Goal: Task Accomplishment & Management: Use online tool/utility

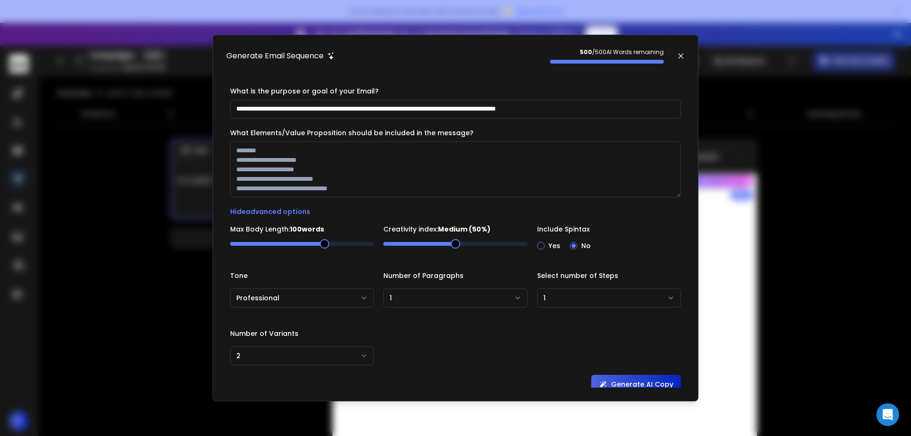
click at [657, 292] on button "1" at bounding box center [609, 297] width 144 height 19
click at [664, 299] on button "1" at bounding box center [609, 297] width 144 height 19
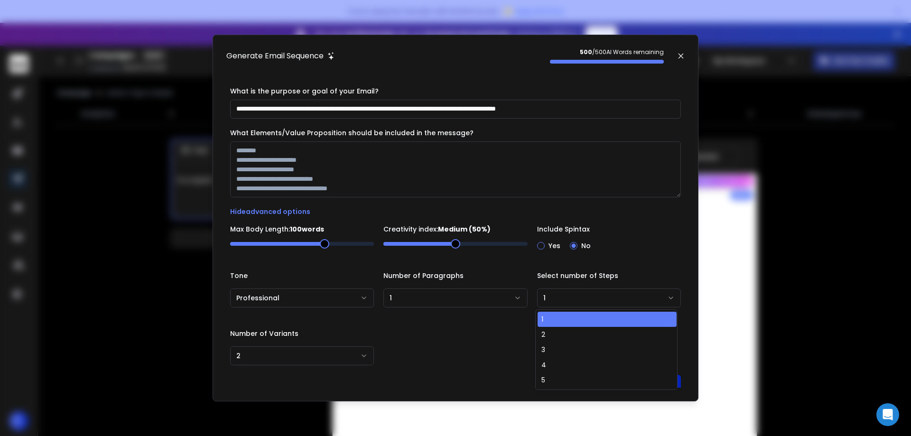
click at [667, 299] on icon "button" at bounding box center [671, 298] width 8 height 8
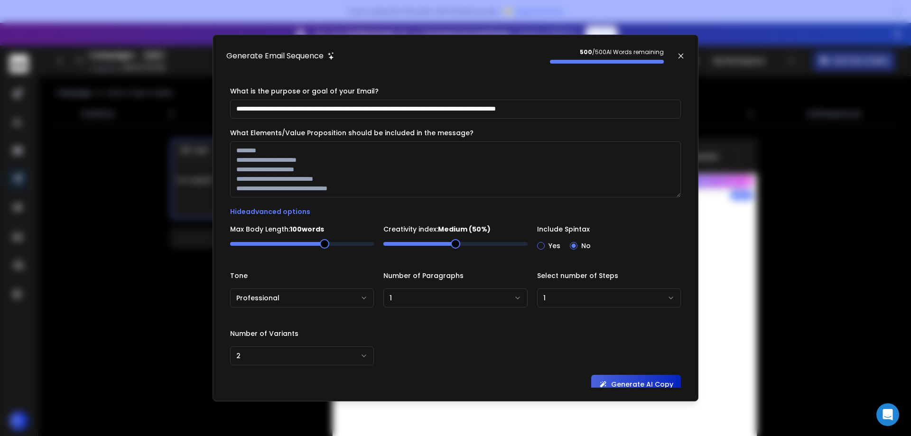
click at [667, 297] on icon "button" at bounding box center [671, 298] width 8 height 8
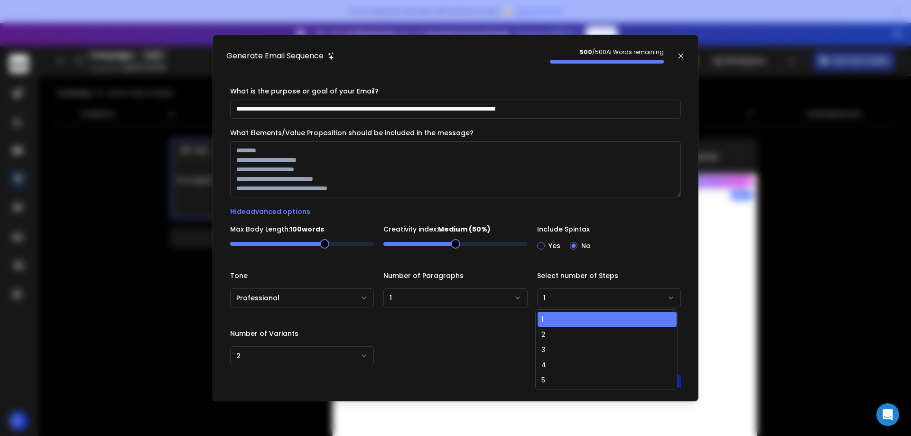
click at [534, 245] on div "**********" at bounding box center [455, 295] width 451 height 139
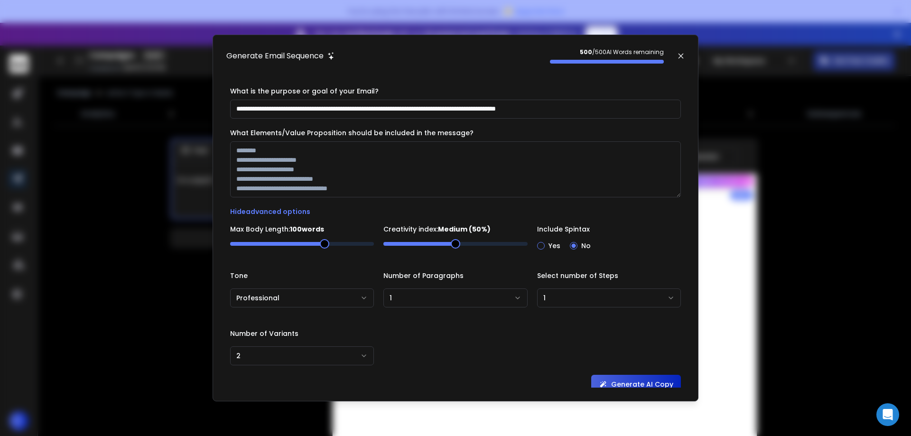
click at [537, 245] on button "Yes" at bounding box center [541, 246] width 8 height 8
click at [662, 296] on button "1" at bounding box center [609, 297] width 144 height 19
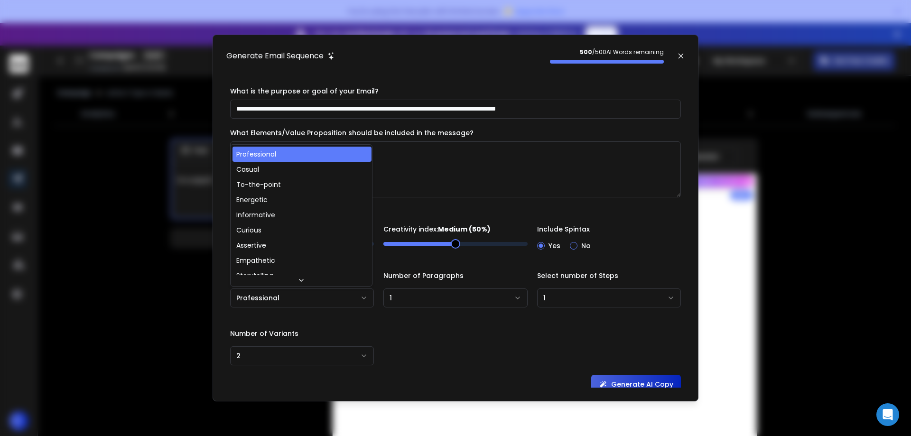
click at [365, 295] on icon "button" at bounding box center [364, 298] width 8 height 8
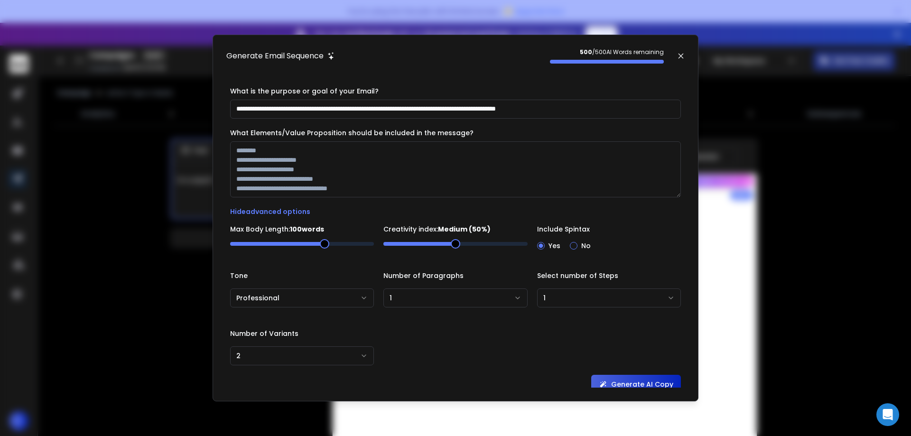
click at [364, 356] on icon "button" at bounding box center [364, 356] width 8 height 8
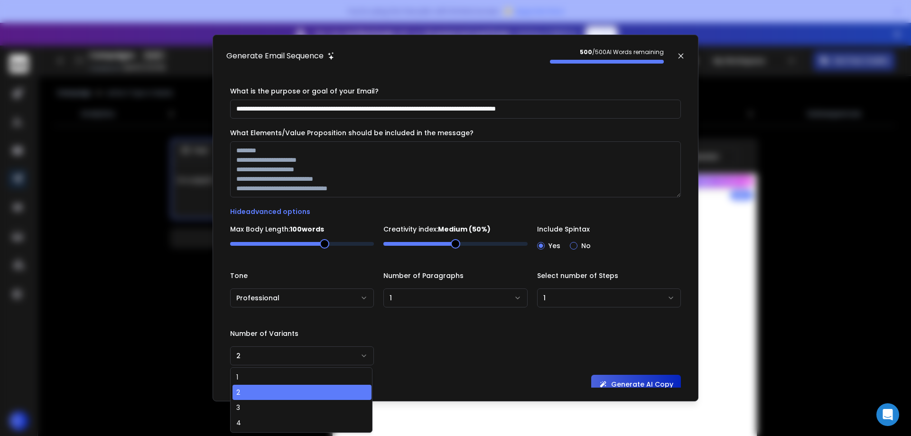
select select "*"
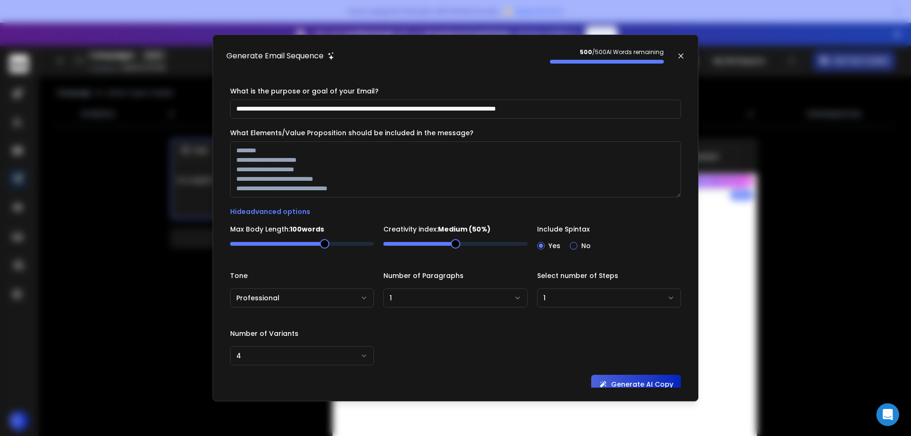
scroll to position [10, 0]
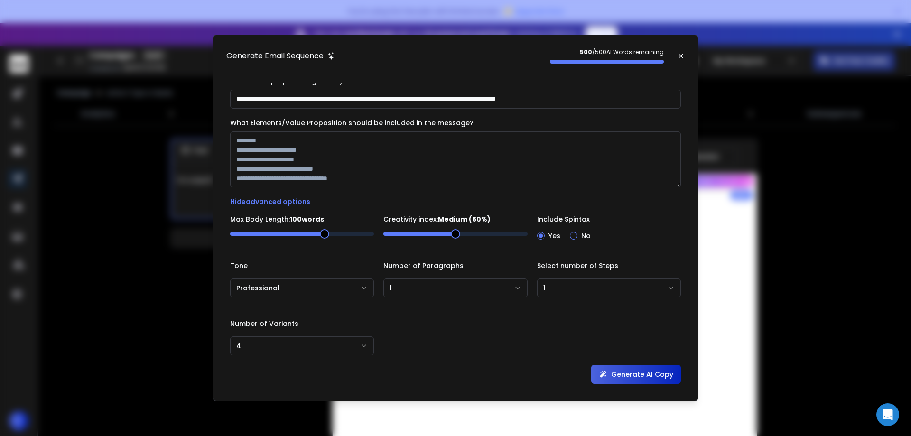
click at [660, 283] on button "1" at bounding box center [609, 287] width 144 height 19
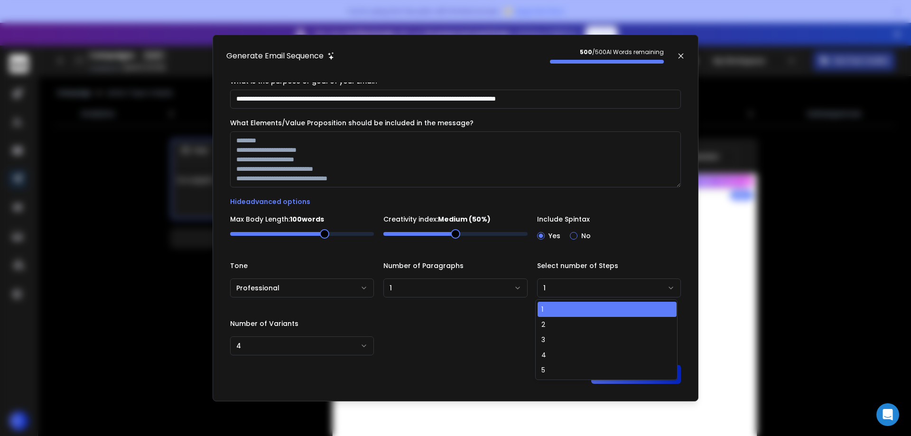
select select "*"
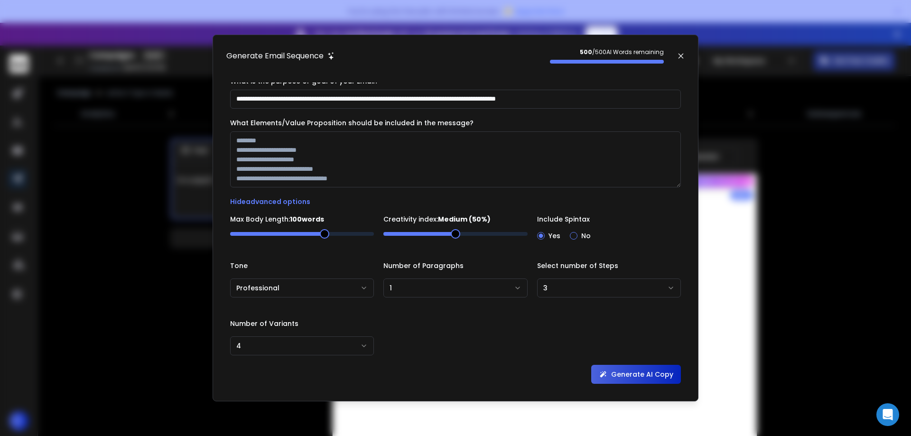
click at [640, 376] on button "Generate AI Copy" at bounding box center [636, 374] width 90 height 19
click at [288, 149] on textarea at bounding box center [455, 159] width 451 height 56
paste textarea "**********"
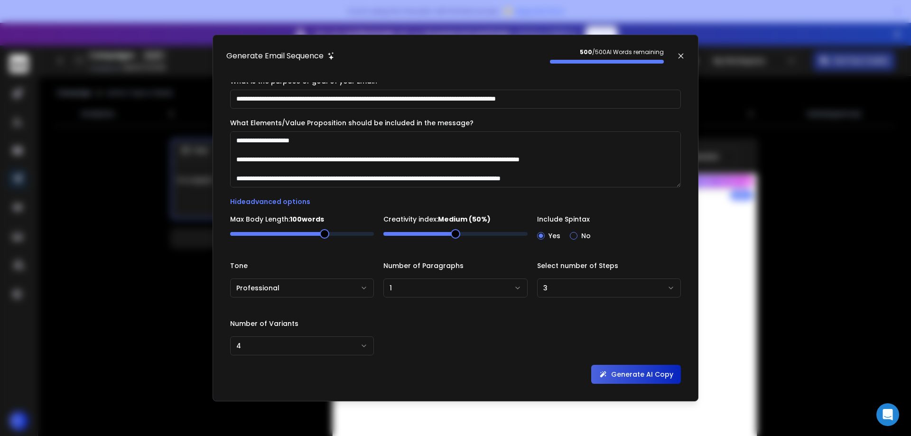
scroll to position [395, 0]
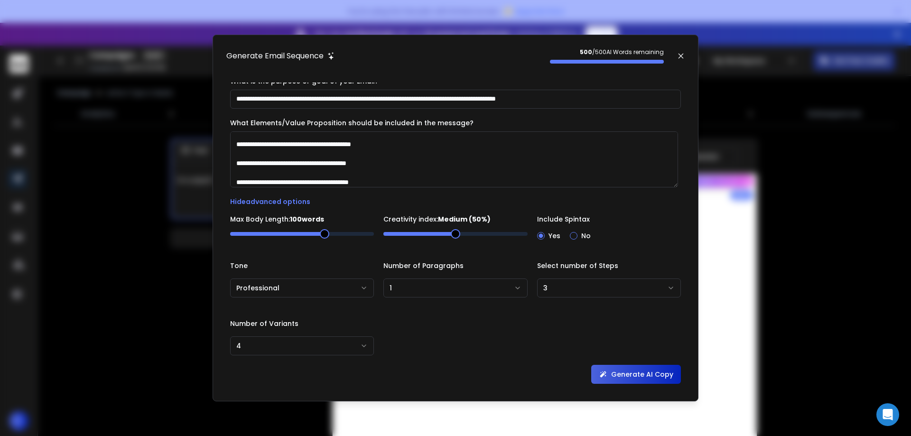
type textarea "**********"
click at [667, 287] on icon "button" at bounding box center [671, 288] width 8 height 8
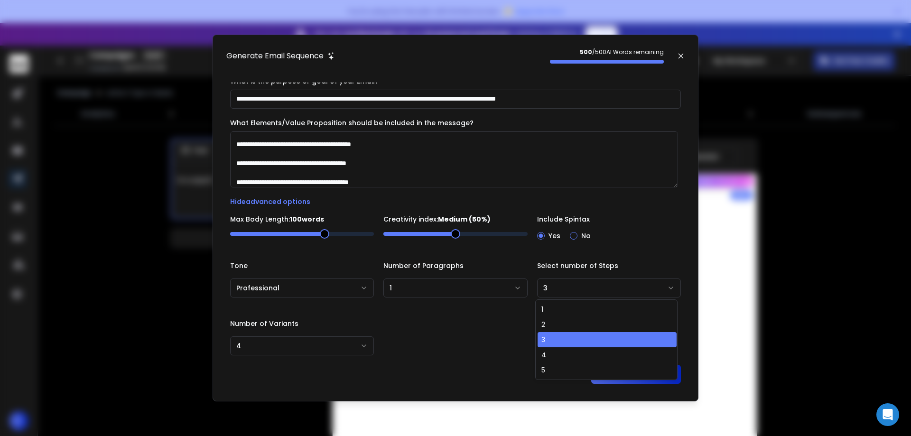
select select "*"
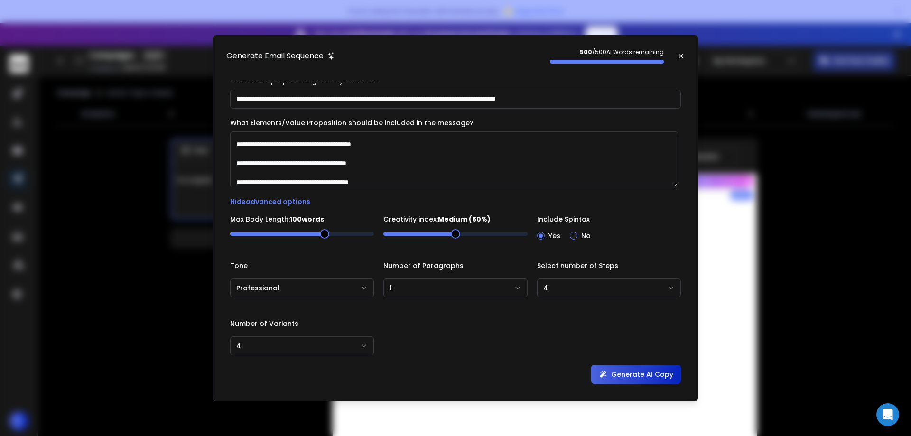
click at [640, 376] on button "Generate AI Copy" at bounding box center [636, 374] width 90 height 19
click at [323, 233] on span at bounding box center [324, 233] width 9 height 9
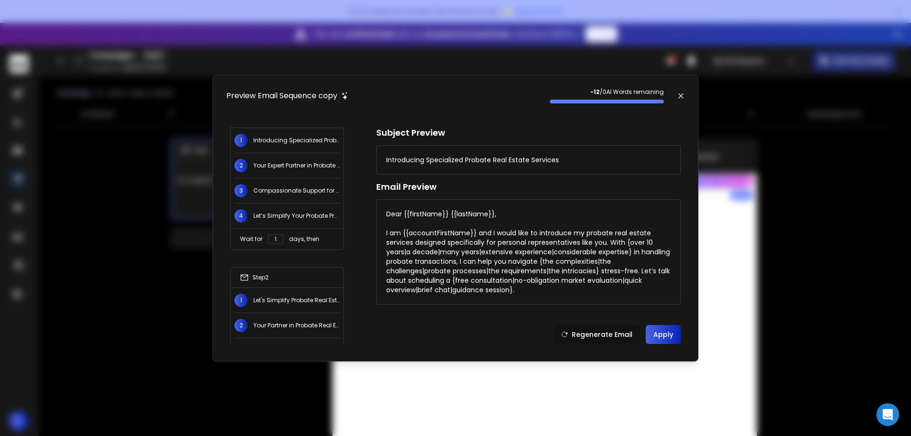
scroll to position [0, 0]
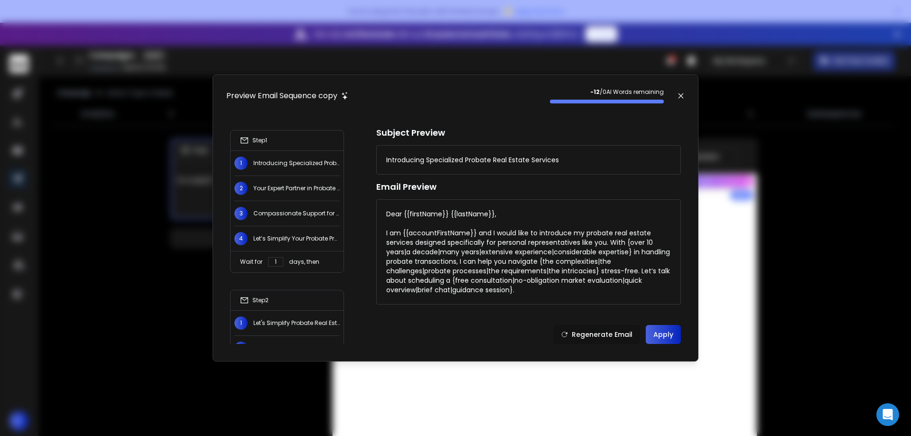
click at [618, 332] on button "Regenerate Email" at bounding box center [596, 334] width 86 height 19
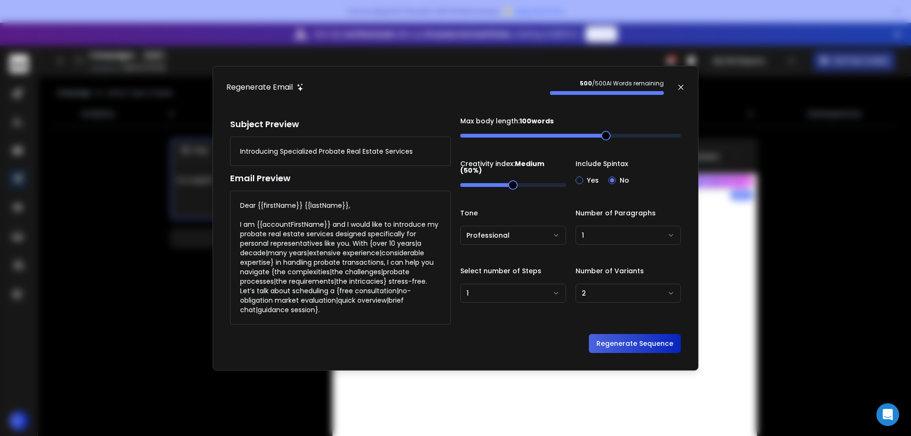
click at [635, 291] on button "2" at bounding box center [628, 293] width 106 height 19
select select "*"
click at [637, 340] on button "Regenerate Sequence" at bounding box center [635, 343] width 92 height 19
click at [558, 292] on icon "button" at bounding box center [556, 293] width 8 height 8
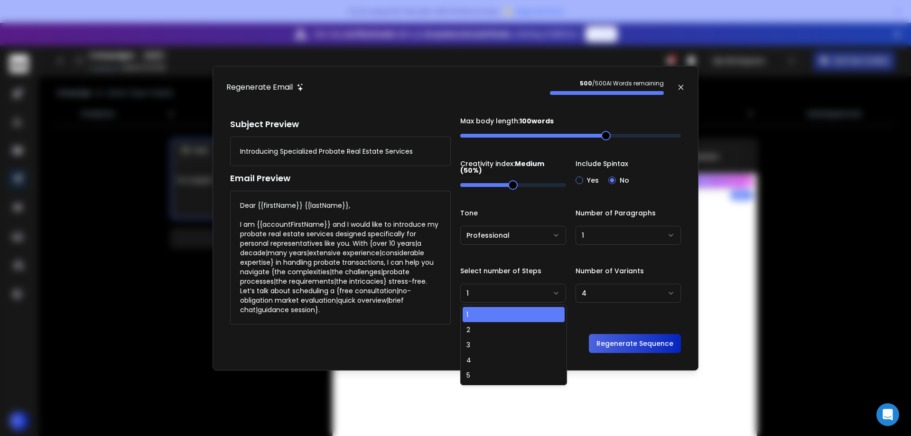
select select "*"
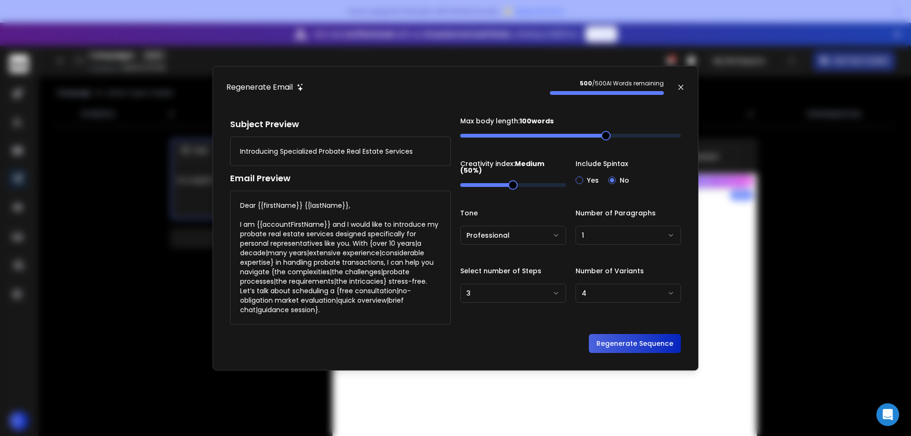
click at [633, 342] on button "Regenerate Sequence" at bounding box center [635, 343] width 92 height 19
click at [581, 178] on button "Yes" at bounding box center [579, 180] width 8 height 8
click at [655, 342] on button "Regenerate Sequence" at bounding box center [635, 343] width 92 height 19
click at [294, 148] on div "Introducing Specialized Probate Real Estate Services" at bounding box center [326, 151] width 173 height 9
click at [305, 153] on div "Introducing Specialized Probate Real Estate Services" at bounding box center [326, 151] width 173 height 9
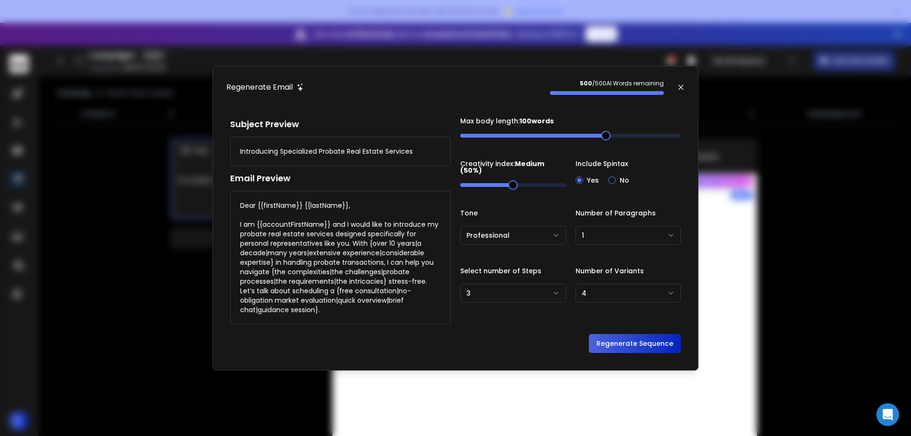
click at [418, 151] on div "Introducing Specialized Probate Real Estate Services" at bounding box center [340, 151] width 221 height 29
click at [653, 344] on button "Regenerate Sequence" at bounding box center [635, 343] width 92 height 19
click at [682, 85] on icon at bounding box center [681, 87] width 8 height 8
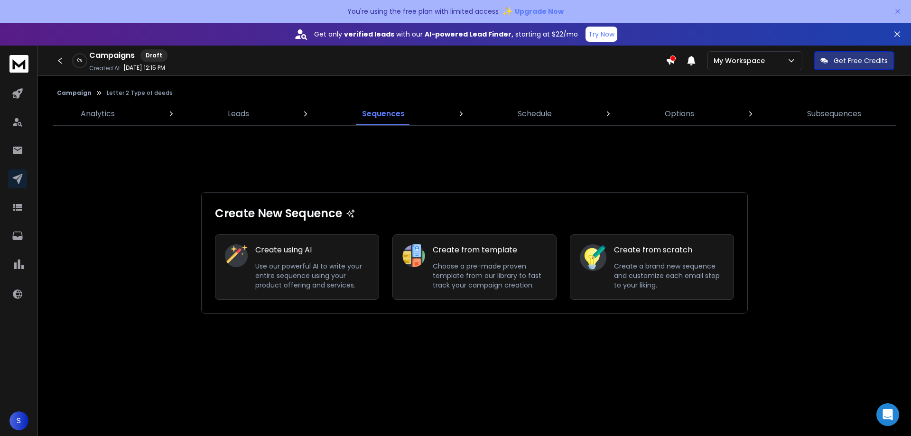
click at [400, 114] on p "Sequences" at bounding box center [383, 113] width 43 height 11
click at [311, 261] on div "Create using AI Use our powerful AI to write your entire sequence using your pr…" at bounding box center [312, 267] width 114 height 46
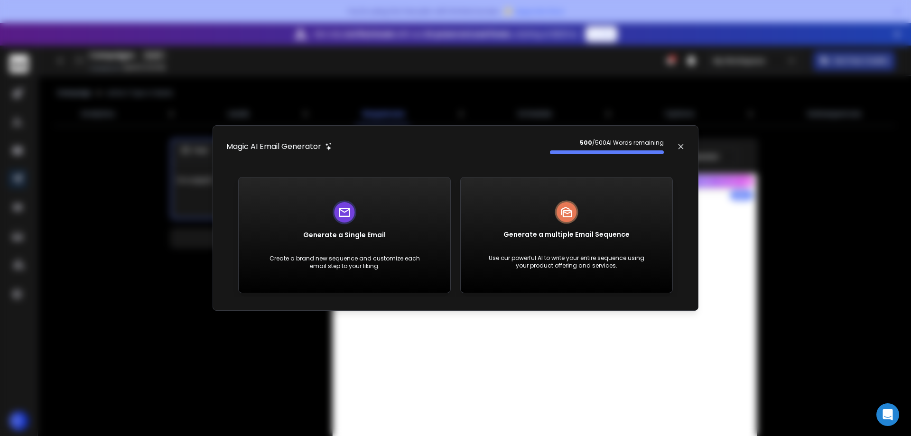
click at [572, 216] on img at bounding box center [566, 212] width 24 height 24
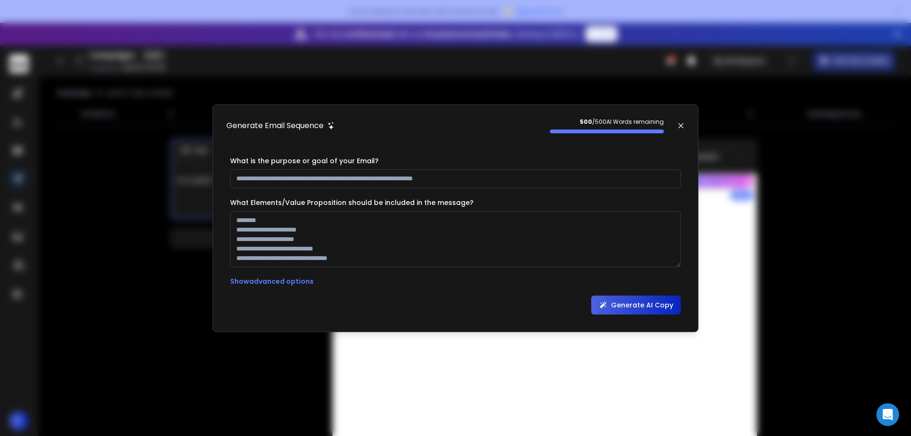
click at [323, 230] on textarea at bounding box center [455, 239] width 451 height 56
paste textarea "**********"
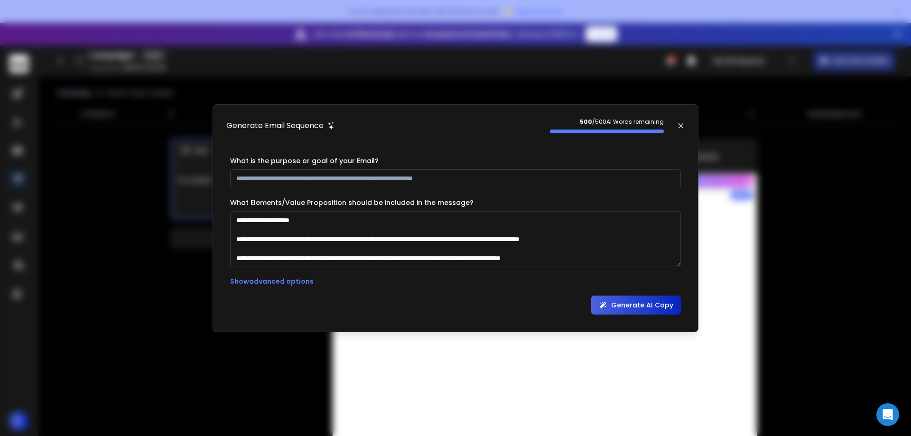
type textarea "**********"
click at [268, 176] on input at bounding box center [455, 178] width 451 height 19
type input "**********"
click at [658, 302] on button "Generate AI Copy" at bounding box center [636, 304] width 90 height 19
click at [627, 301] on button "Generate AI Copy" at bounding box center [636, 304] width 90 height 19
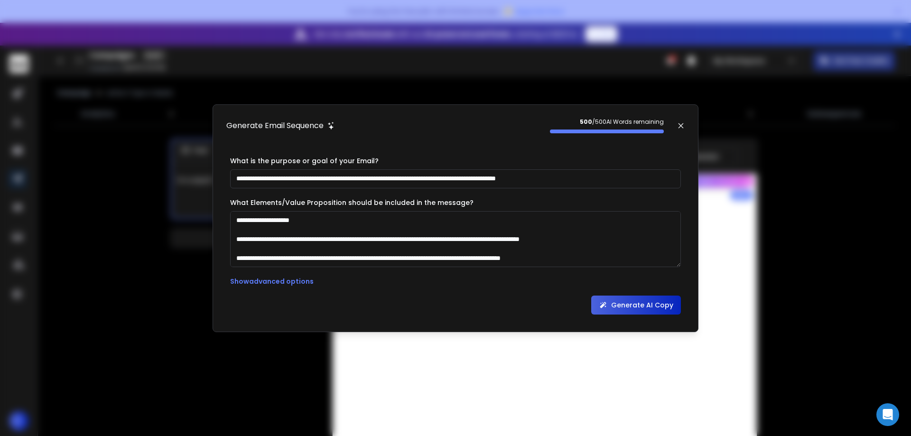
click at [286, 282] on p "Show advanced options" at bounding box center [455, 281] width 451 height 9
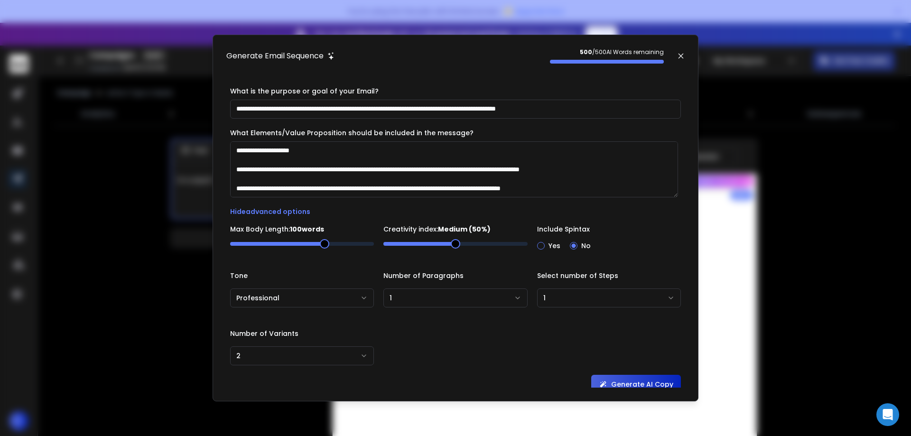
scroll to position [10, 0]
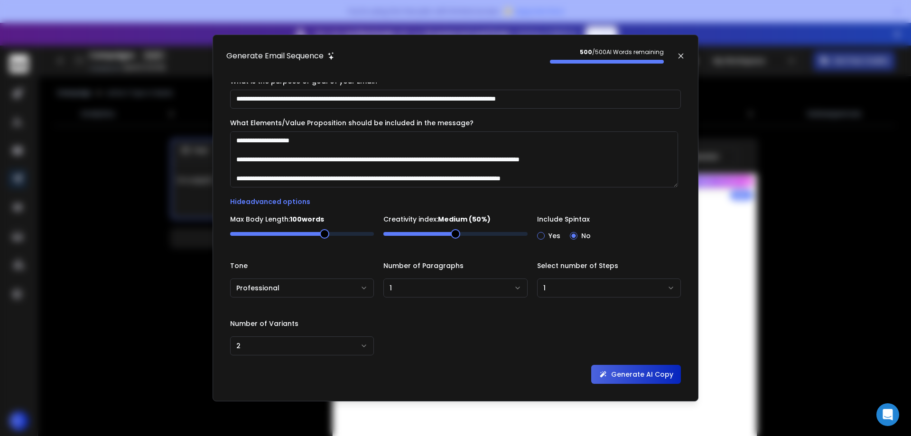
click at [537, 237] on button "Yes" at bounding box center [541, 236] width 8 height 8
click at [314, 231] on span at bounding box center [313, 233] width 9 height 9
click at [351, 349] on button "2" at bounding box center [302, 345] width 144 height 19
click at [674, 56] on div "500 / 500 AI Words remaining" at bounding box center [617, 55] width 135 height 15
click at [678, 55] on icon at bounding box center [681, 56] width 8 height 8
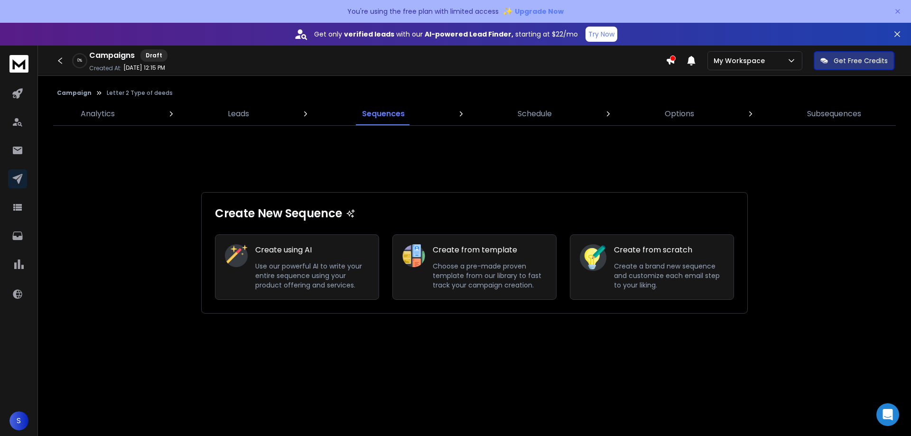
click at [25, 59] on img at bounding box center [18, 64] width 19 height 18
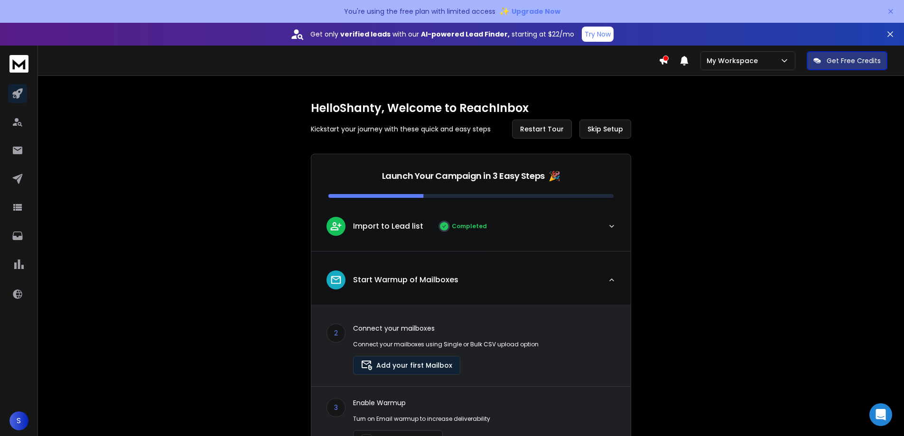
click at [422, 367] on button "Add your first Mailbox" at bounding box center [406, 365] width 107 height 19
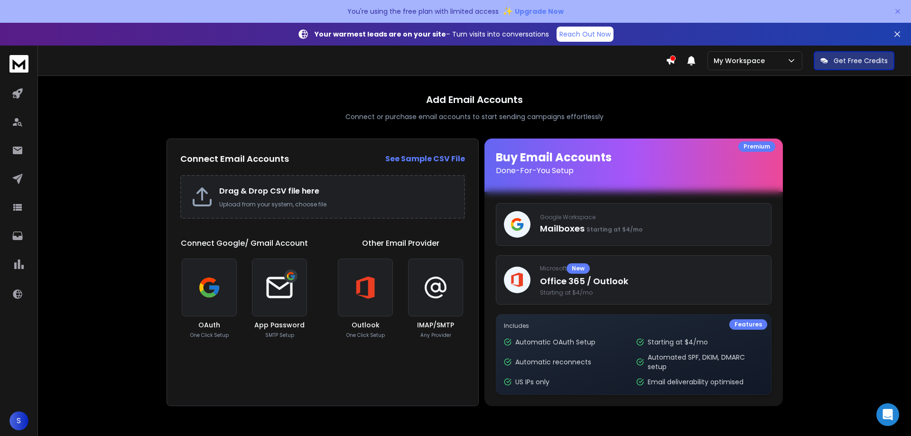
click at [453, 313] on div at bounding box center [435, 287] width 55 height 58
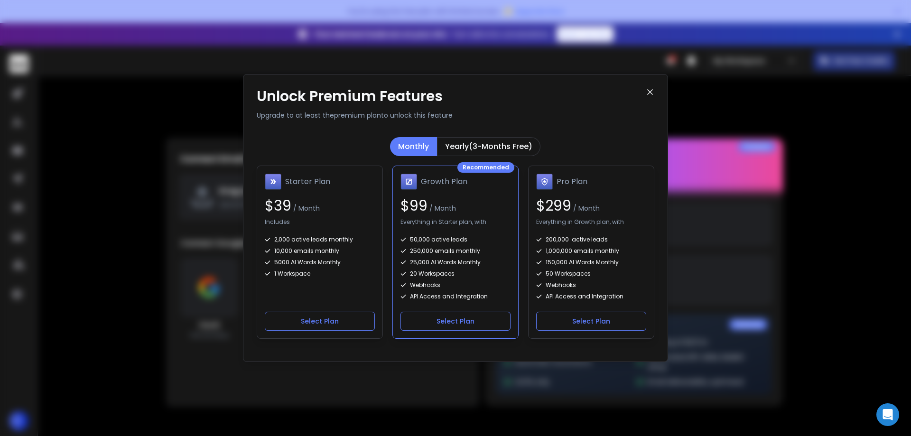
click at [649, 88] on icon at bounding box center [649, 92] width 9 height 9
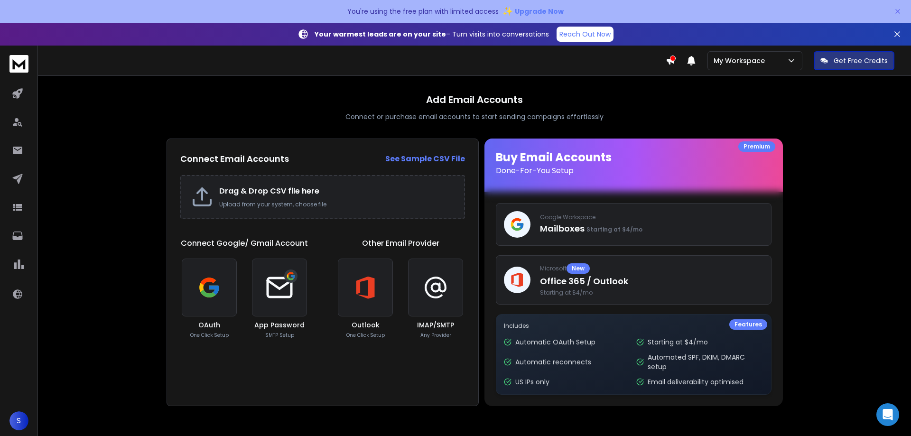
click at [692, 358] on p "Automated SPF, DKIM, DMARC setup" at bounding box center [704, 361] width 115 height 19
click at [676, 360] on p "Automated SPF, DKIM, DMARC setup" at bounding box center [704, 361] width 115 height 19
click at [439, 297] on icon at bounding box center [435, 287] width 20 height 20
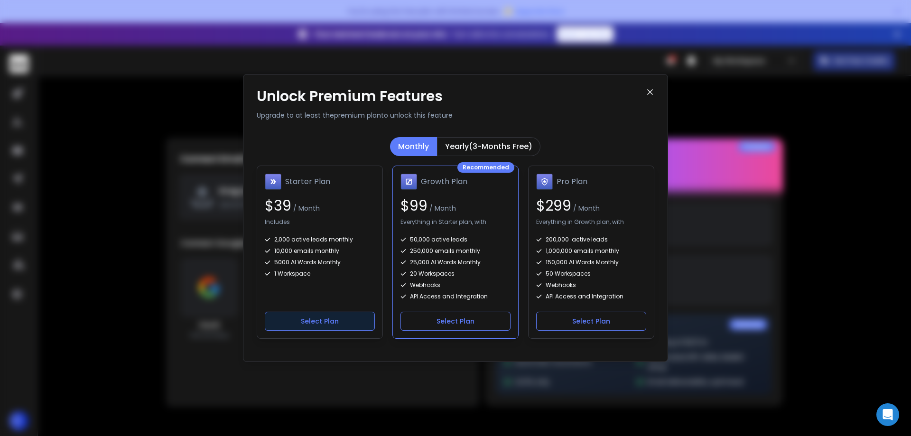
click at [305, 317] on button "Select Plan" at bounding box center [320, 321] width 110 height 19
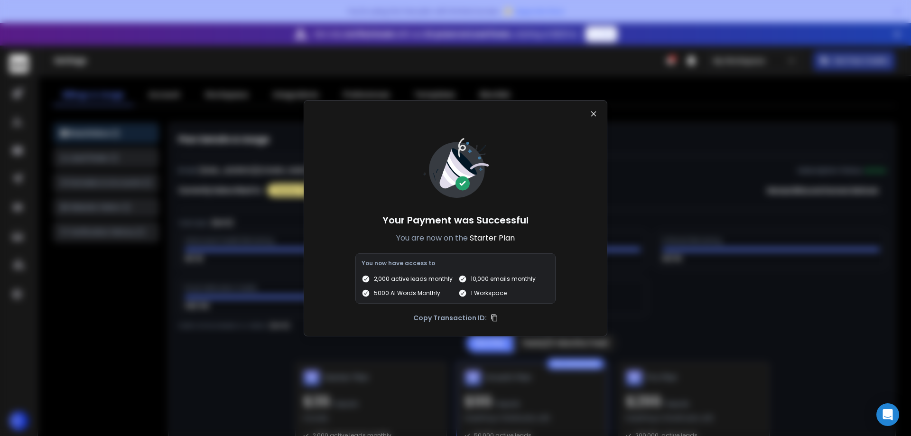
click at [594, 113] on icon at bounding box center [594, 114] width 8 height 8
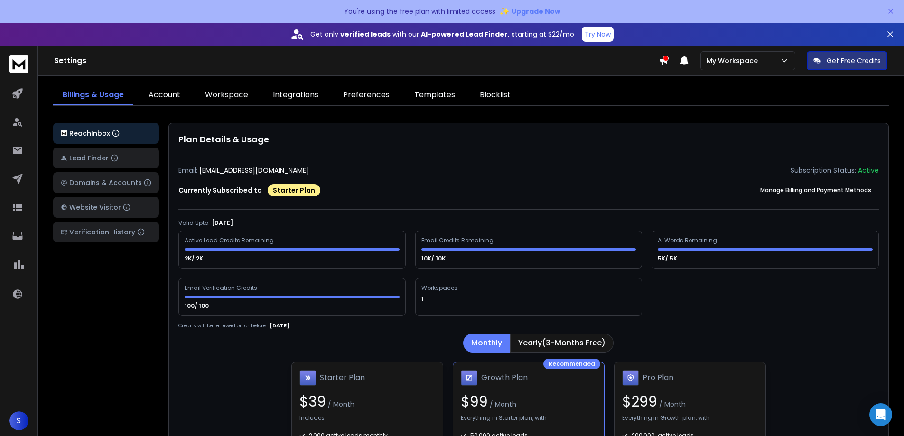
click at [17, 58] on img at bounding box center [18, 64] width 19 height 18
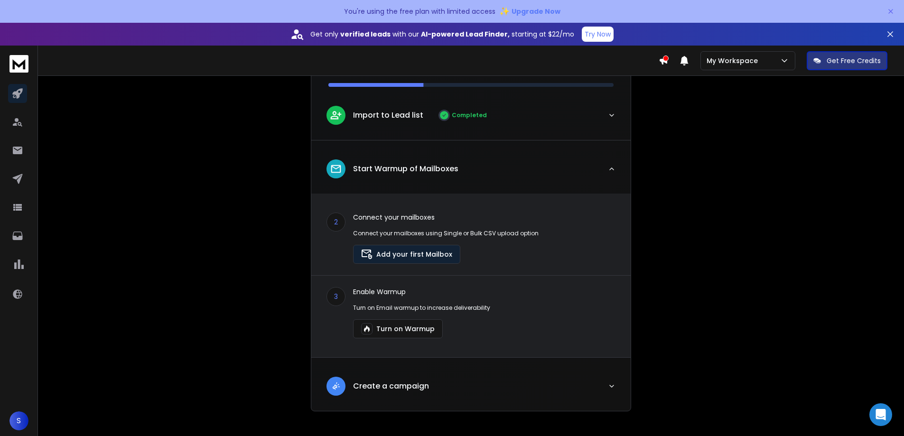
scroll to position [16, 0]
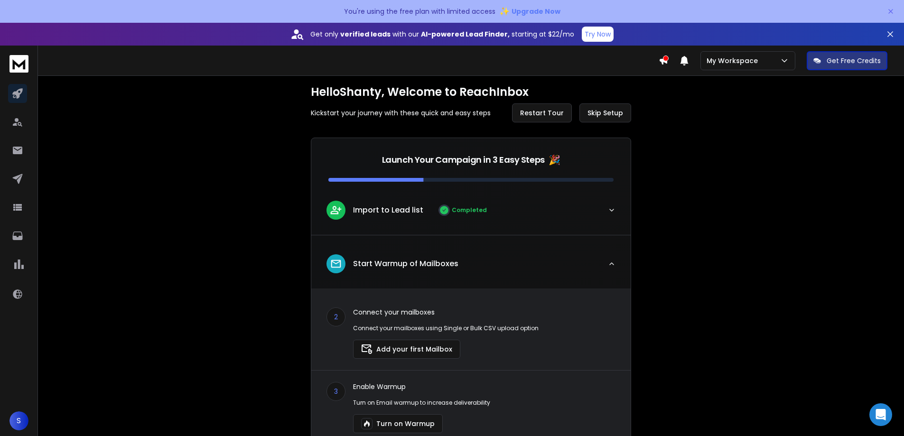
click at [405, 263] on p "Start Warmup of Mailboxes" at bounding box center [405, 263] width 105 height 11
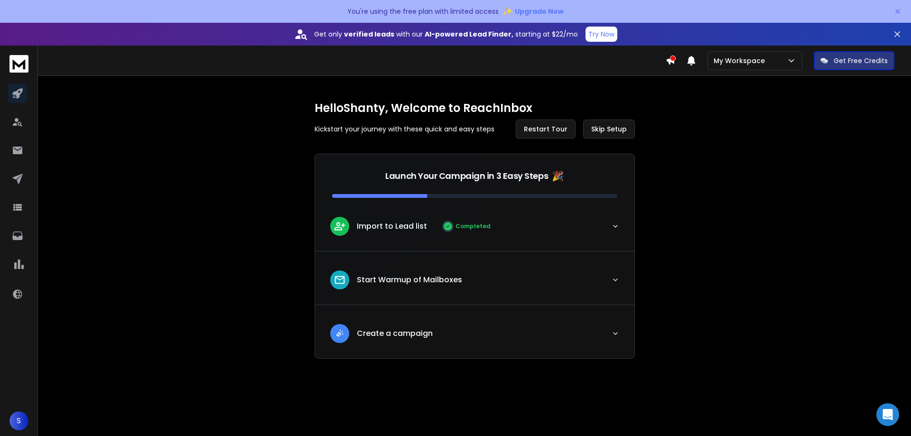
click at [406, 276] on p "Start Warmup of Mailboxes" at bounding box center [409, 279] width 105 height 11
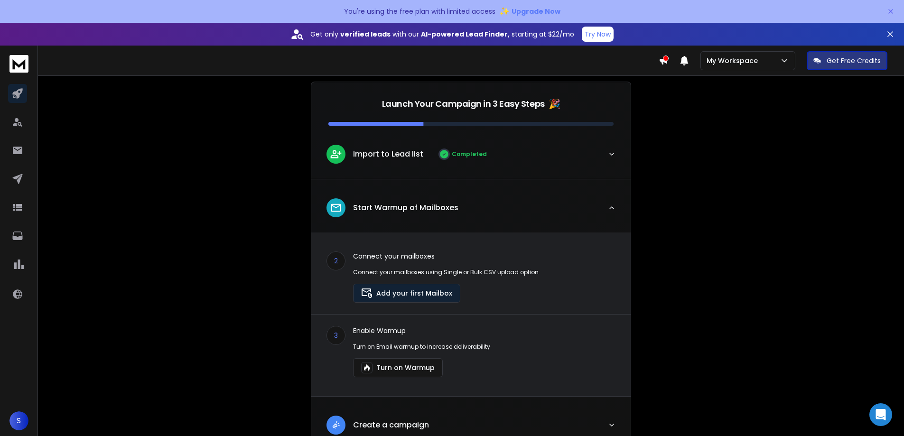
scroll to position [95, 0]
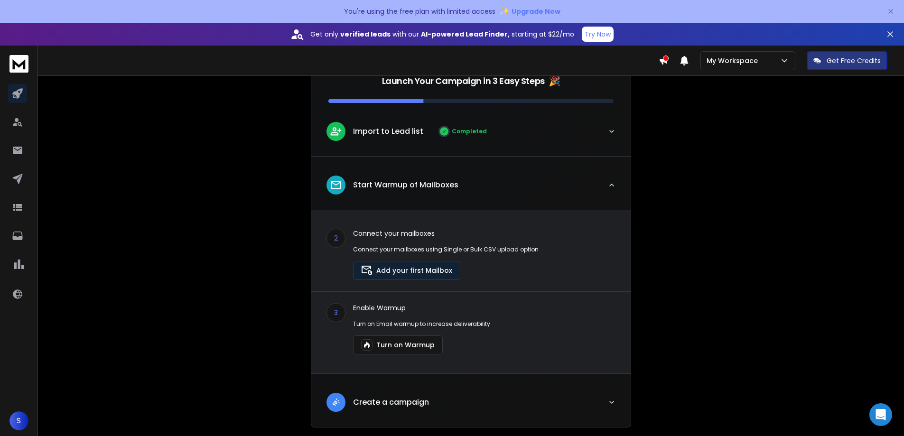
click at [401, 267] on button "Add your first Mailbox" at bounding box center [406, 270] width 107 height 19
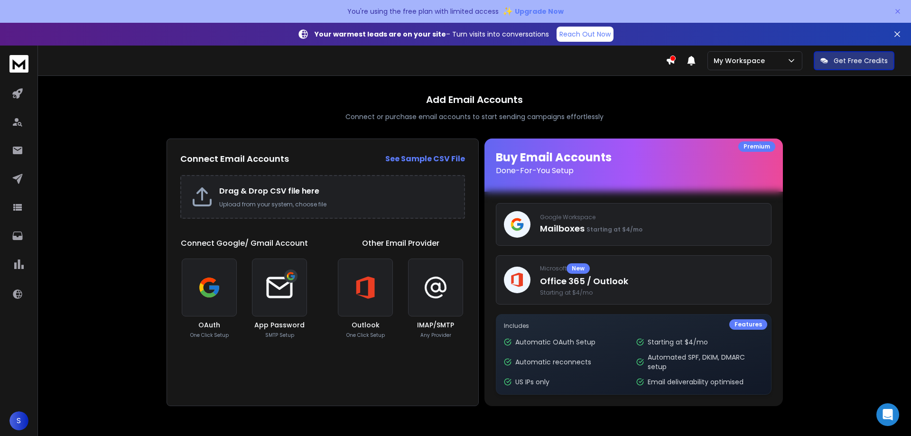
click at [442, 303] on div at bounding box center [435, 287] width 55 height 58
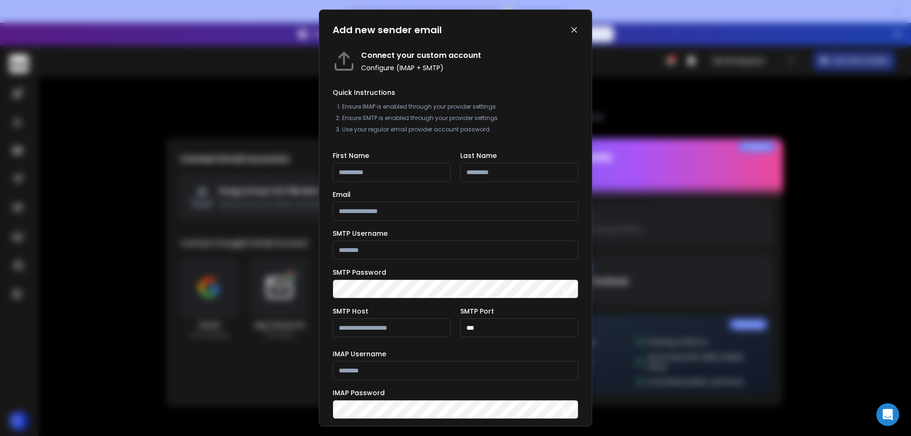
click at [573, 28] on icon at bounding box center [574, 30] width 6 height 6
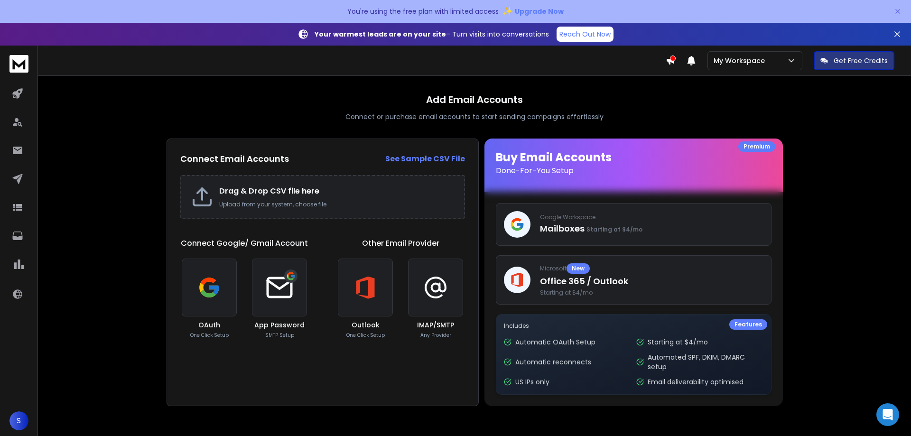
click at [129, 109] on div "Add Email Accounts Connect or purchase email accounts to start sending campaign…" at bounding box center [474, 107] width 873 height 28
click at [17, 99] on icon at bounding box center [17, 93] width 11 height 11
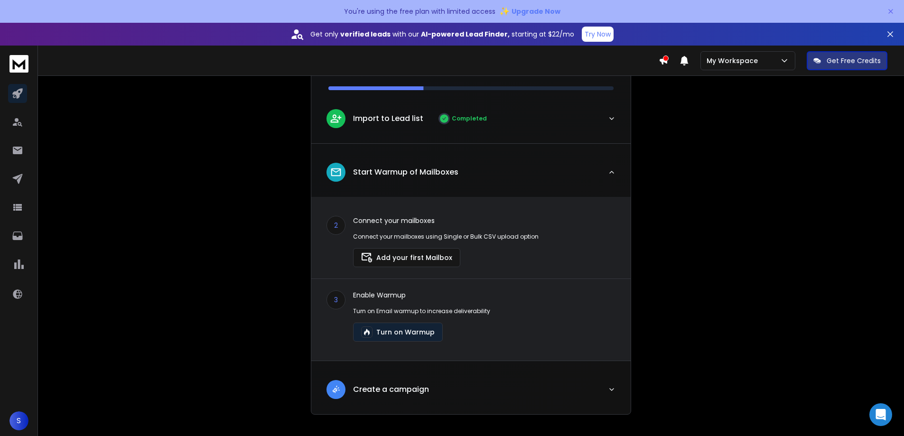
scroll to position [111, 0]
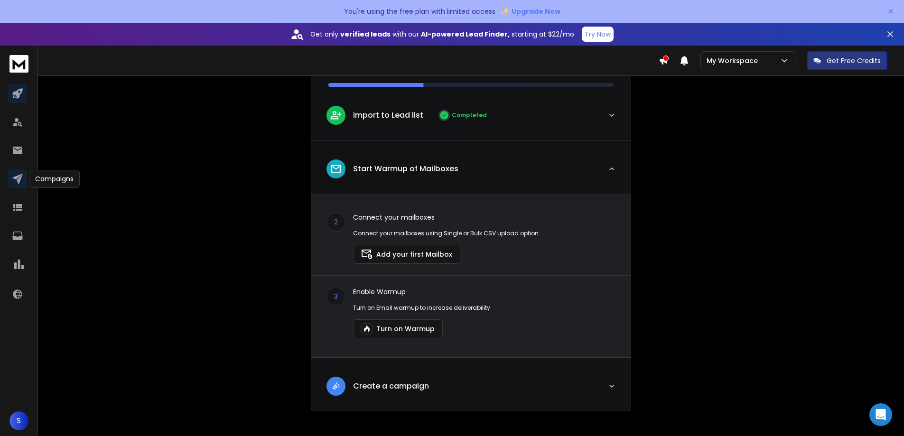
click at [10, 176] on link at bounding box center [17, 178] width 19 height 19
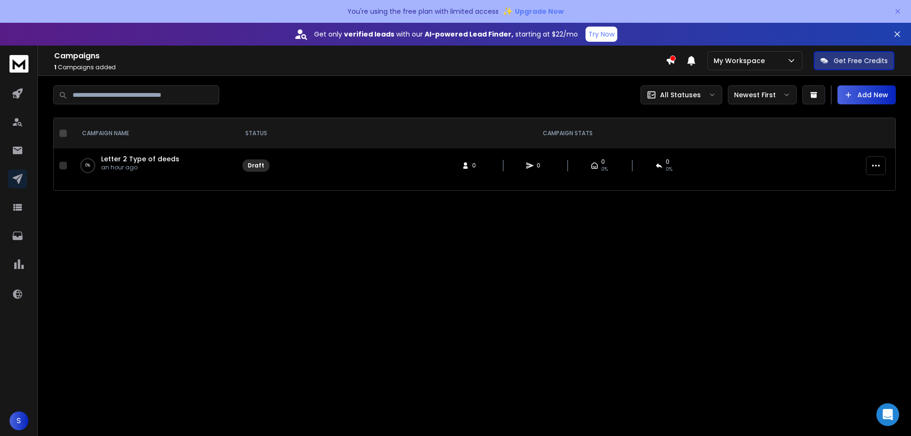
click at [153, 163] on span "Letter 2 Type of deeds" at bounding box center [140, 158] width 78 height 9
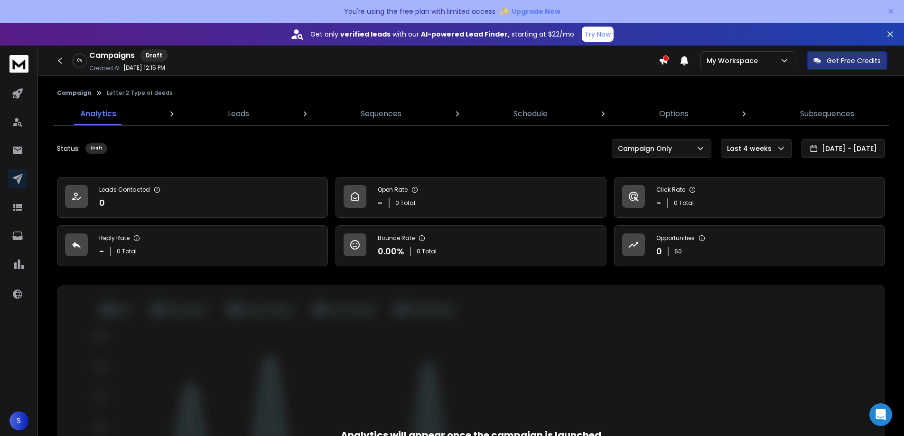
click at [140, 92] on p "Letter 2 Type of deeds" at bounding box center [140, 93] width 66 height 8
click at [92, 148] on div "Draft" at bounding box center [96, 148] width 22 height 10
click at [651, 145] on div "Campaign Only" at bounding box center [661, 148] width 87 height 9
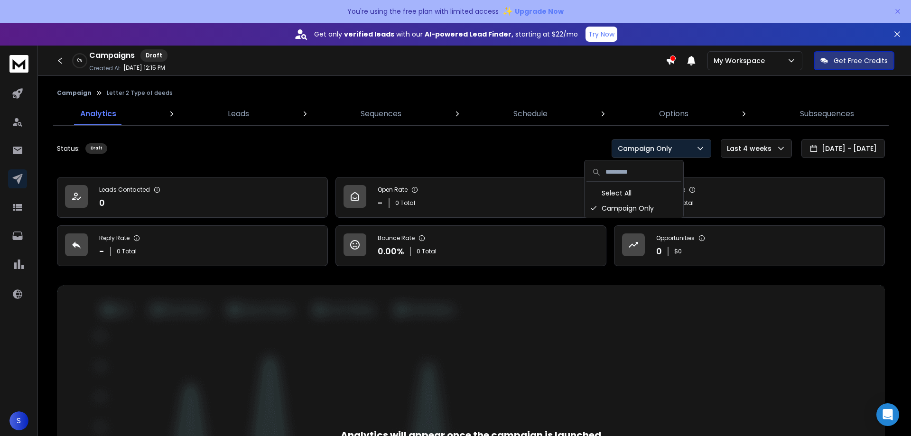
click at [650, 147] on div "Campaign Only" at bounding box center [661, 148] width 87 height 9
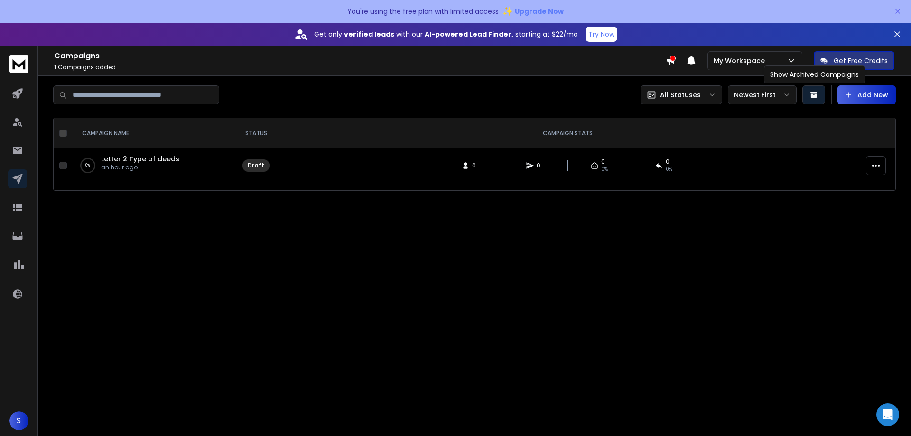
click at [814, 93] on icon at bounding box center [813, 95] width 7 height 6
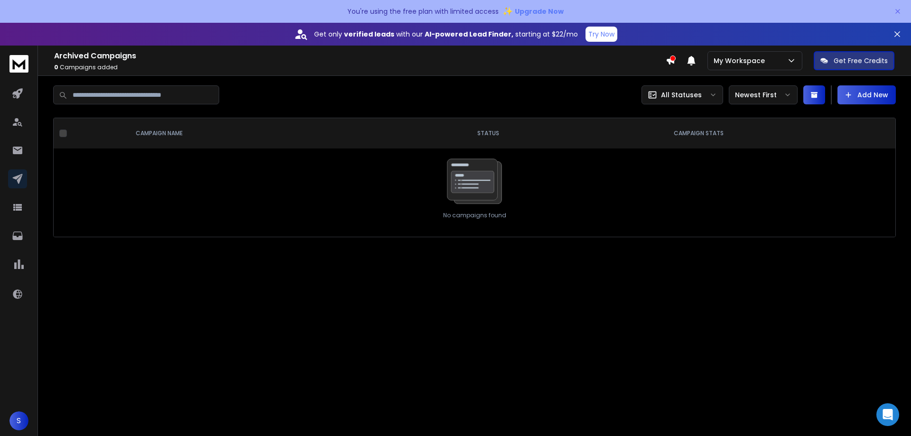
click at [764, 96] on button "Newest First" at bounding box center [762, 94] width 69 height 19
click at [694, 96] on p "All Statuses" at bounding box center [681, 94] width 41 height 9
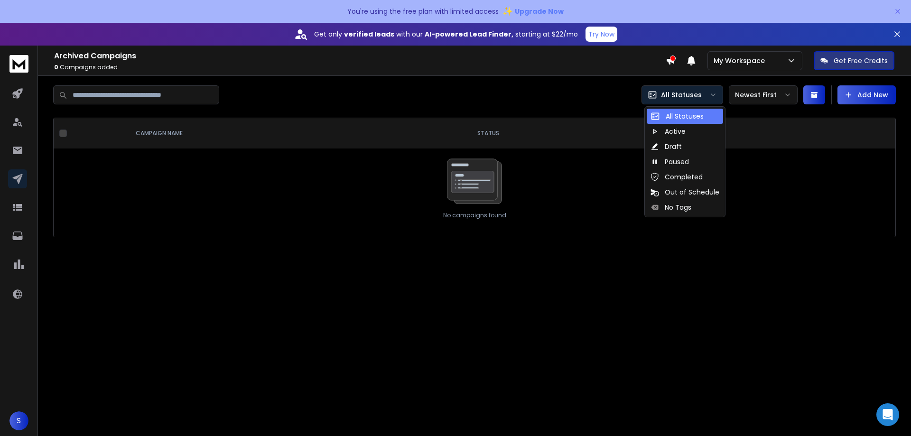
click at [694, 96] on p "All Statuses" at bounding box center [681, 94] width 41 height 9
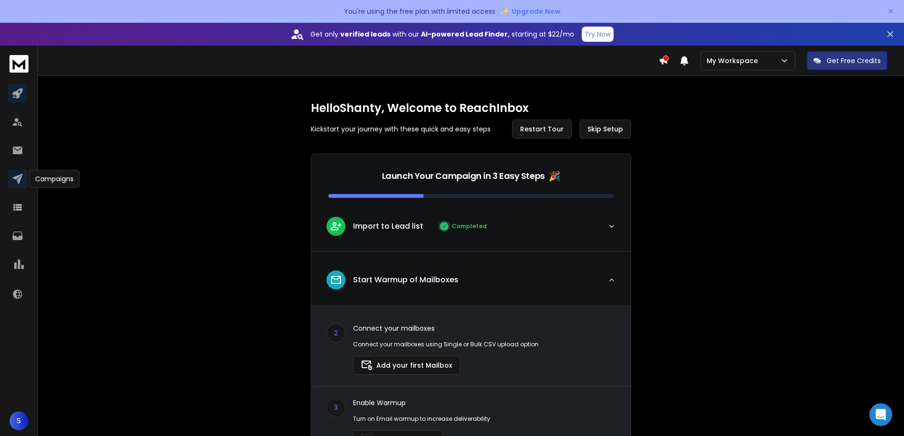
click at [17, 179] on icon at bounding box center [17, 178] width 11 height 11
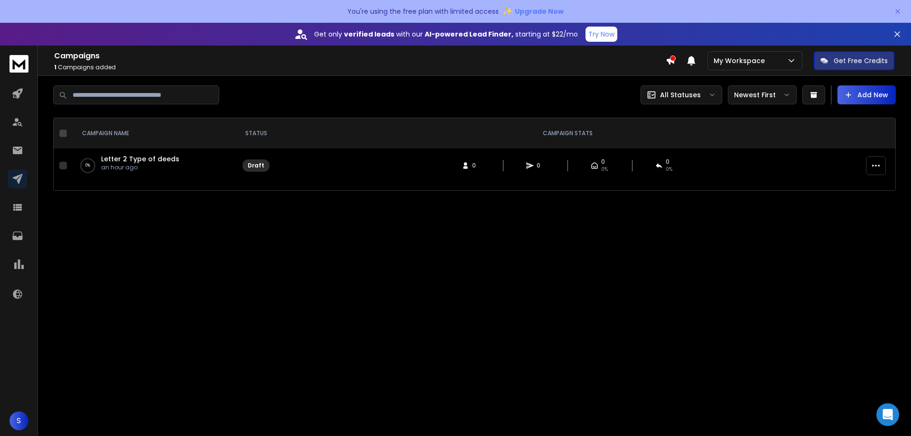
click at [94, 61] on h1 "Campaigns" at bounding box center [359, 55] width 611 height 11
click at [894, 414] on div "Open Intercom Messenger" at bounding box center [887, 414] width 25 height 25
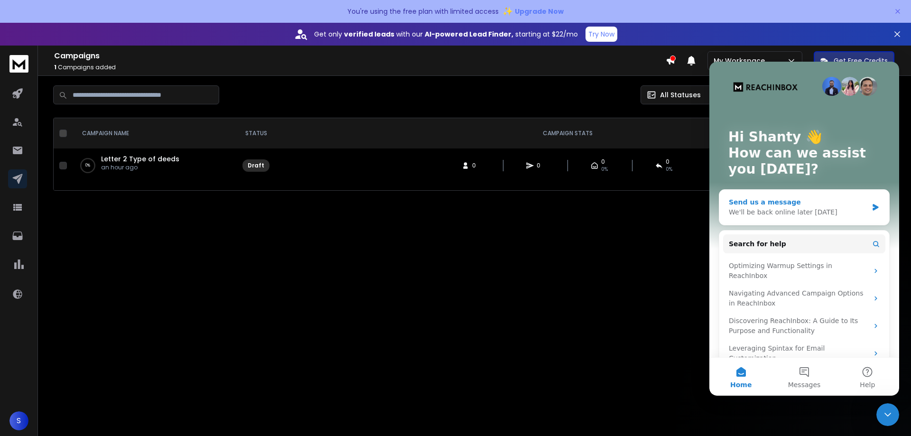
click at [815, 207] on div "Send us a message" at bounding box center [797, 202] width 139 height 10
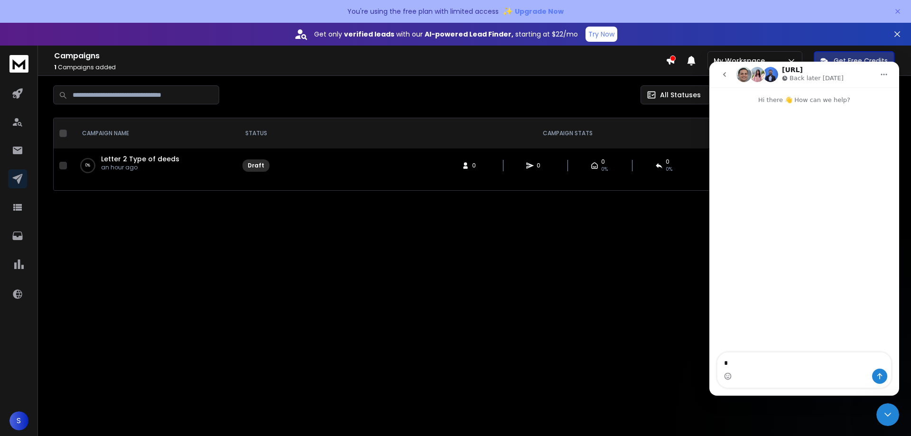
type textarea "**"
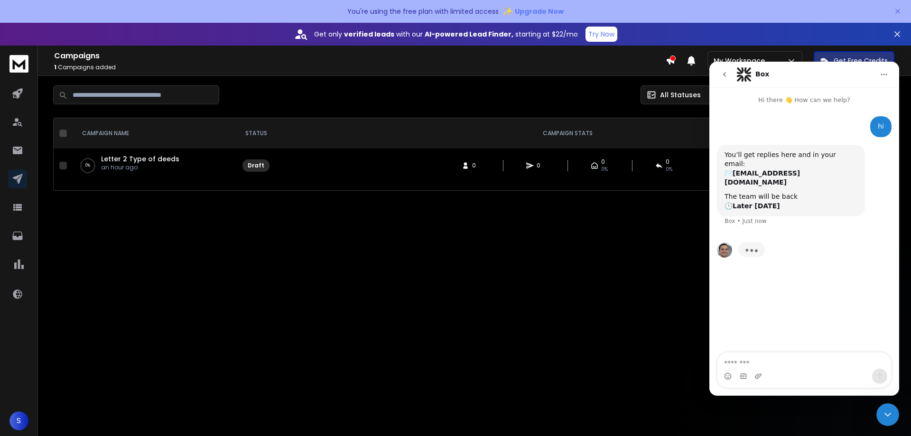
click at [885, 70] on button "Home" at bounding box center [884, 74] width 18 height 18
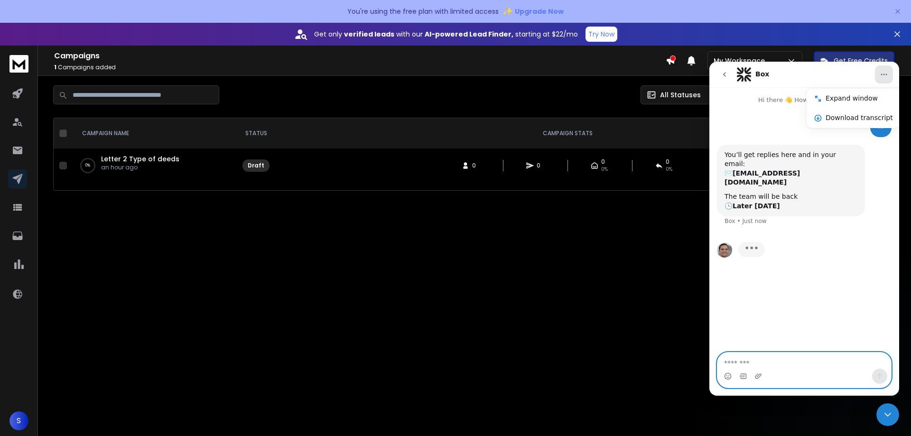
click at [768, 361] on textarea "Message…" at bounding box center [804, 360] width 174 height 16
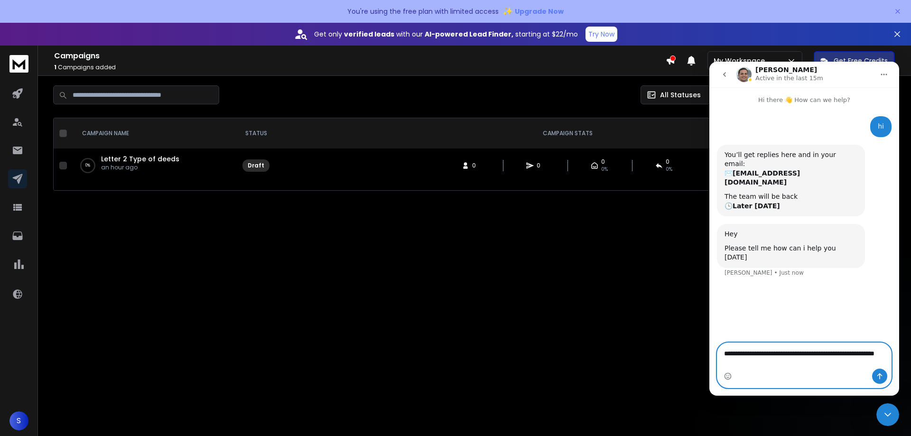
type textarea "**********"
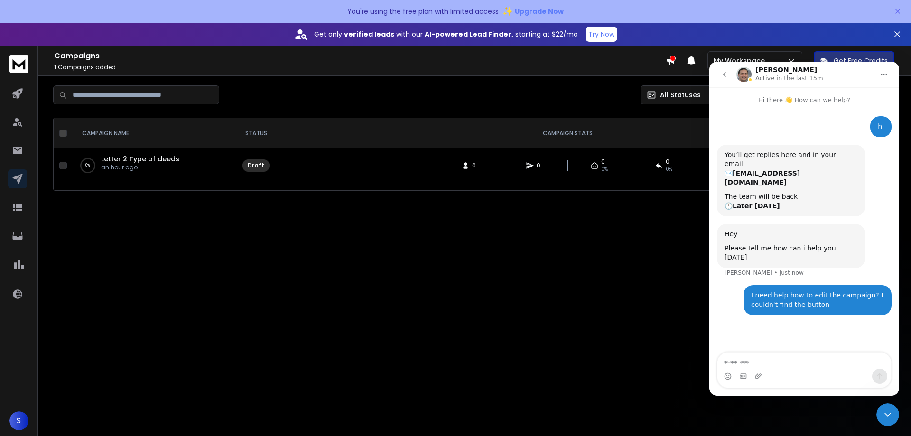
drag, startPoint x: 818, startPoint y: 79, endPoint x: 785, endPoint y: 89, distance: 33.9
click at [726, 97] on div "Raj Active in the last 15m Hi there 👋 How can we help? hi Shanty • 1m ago You’l…" at bounding box center [804, 229] width 190 height 334
click at [90, 168] on p "0 %" at bounding box center [87, 165] width 5 height 9
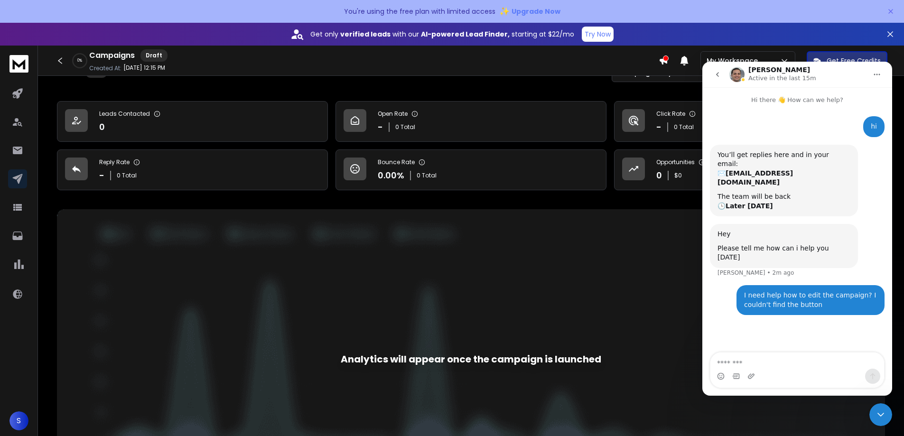
scroll to position [285, 0]
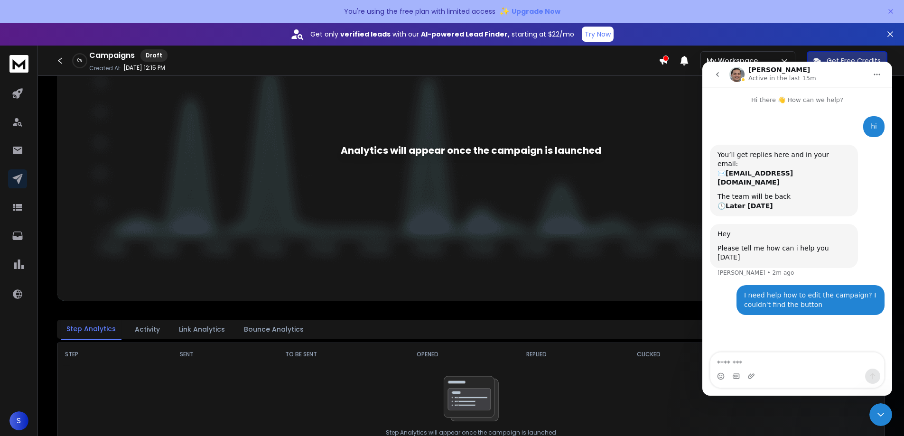
click at [456, 177] on img at bounding box center [471, 150] width 828 height 300
click at [456, 150] on div "Analytics will appear once the campaign is launched" at bounding box center [471, 150] width 260 height 13
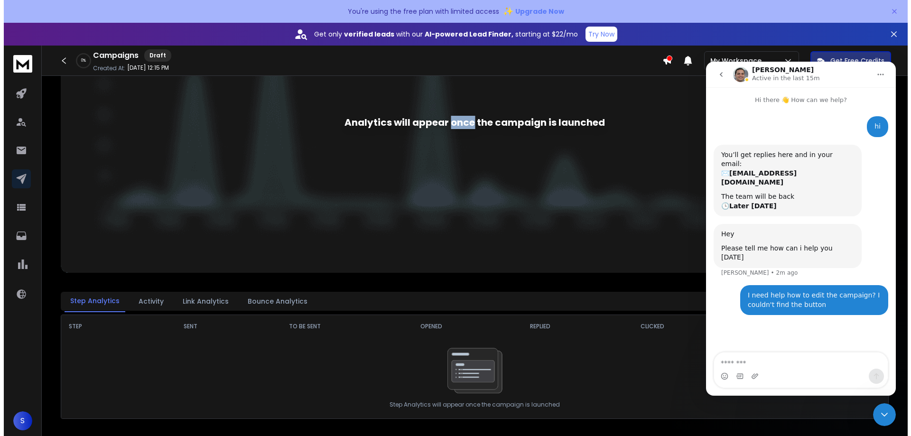
scroll to position [0, 0]
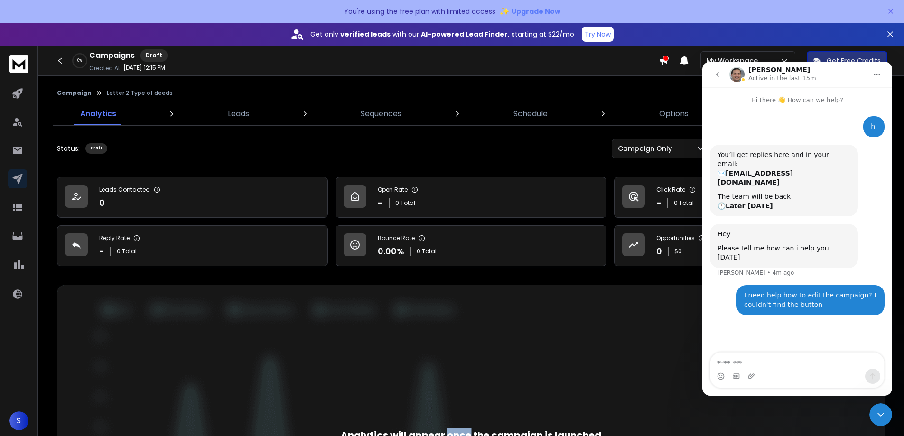
click at [99, 113] on p "Analytics" at bounding box center [98, 113] width 36 height 11
click at [232, 113] on p "Leads" at bounding box center [238, 113] width 21 height 11
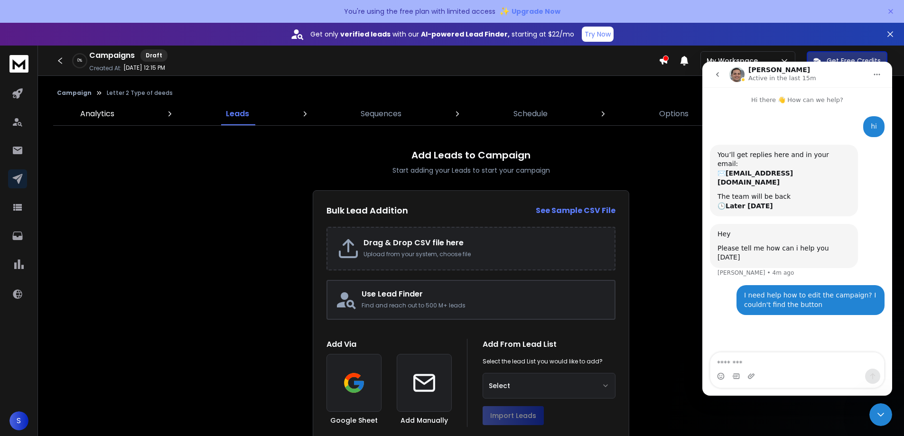
click at [111, 114] on p "Analytics" at bounding box center [97, 113] width 34 height 11
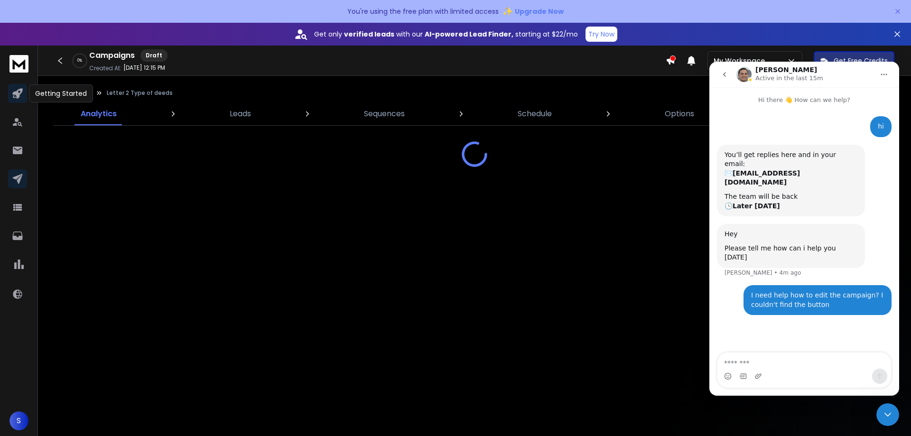
click at [16, 90] on icon at bounding box center [17, 93] width 11 height 11
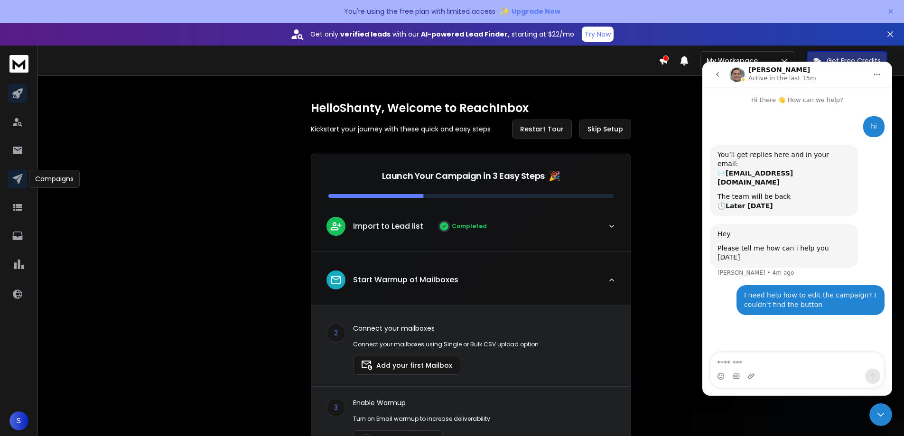
click at [22, 176] on icon at bounding box center [17, 178] width 11 height 11
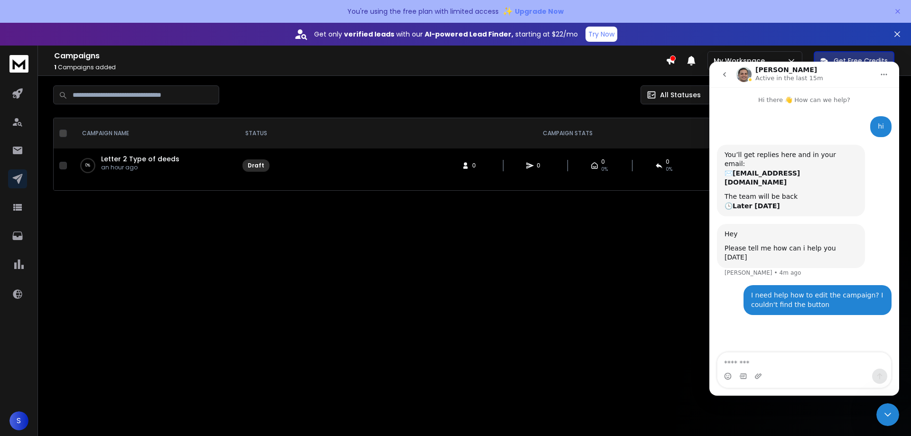
click at [885, 74] on icon "Home" at bounding box center [884, 75] width 8 height 8
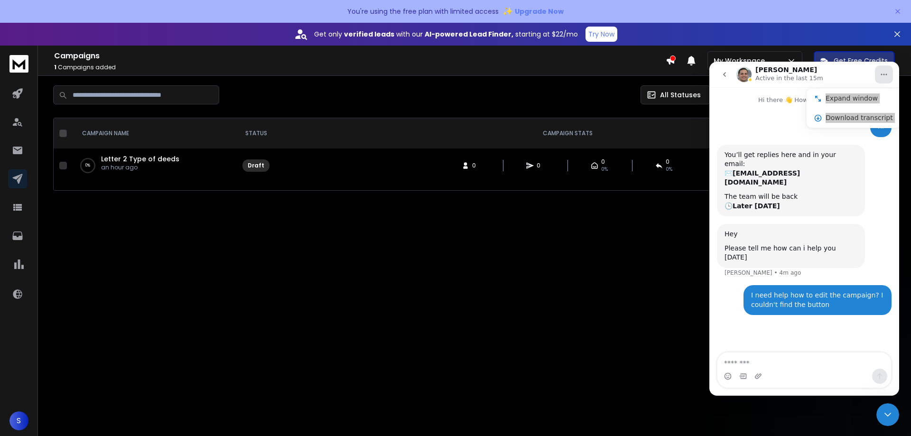
click at [887, 418] on icon "Close Intercom Messenger" at bounding box center [887, 414] width 11 height 11
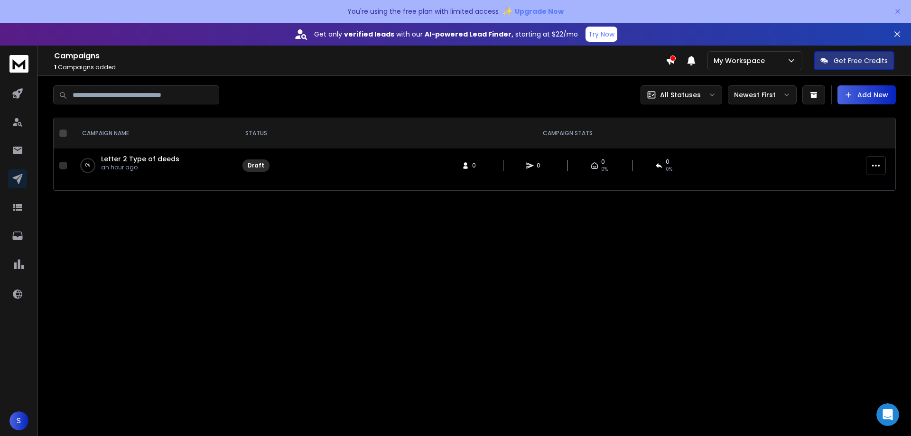
click at [252, 166] on div "Draft" at bounding box center [256, 166] width 17 height 8
click at [16, 180] on icon at bounding box center [17, 178] width 11 height 11
click at [856, 95] on button "Add New" at bounding box center [866, 94] width 58 height 19
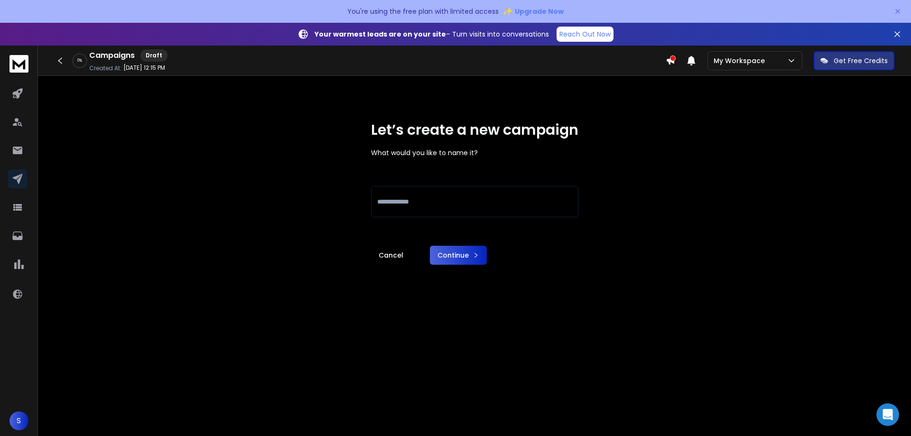
click at [459, 206] on input at bounding box center [474, 201] width 207 height 31
type input "**********"
click at [454, 256] on button "Continue" at bounding box center [458, 255] width 57 height 19
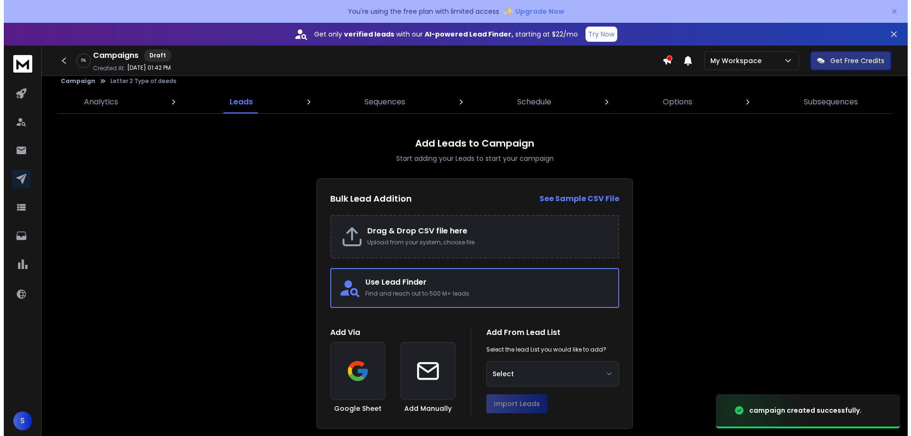
scroll to position [18, 0]
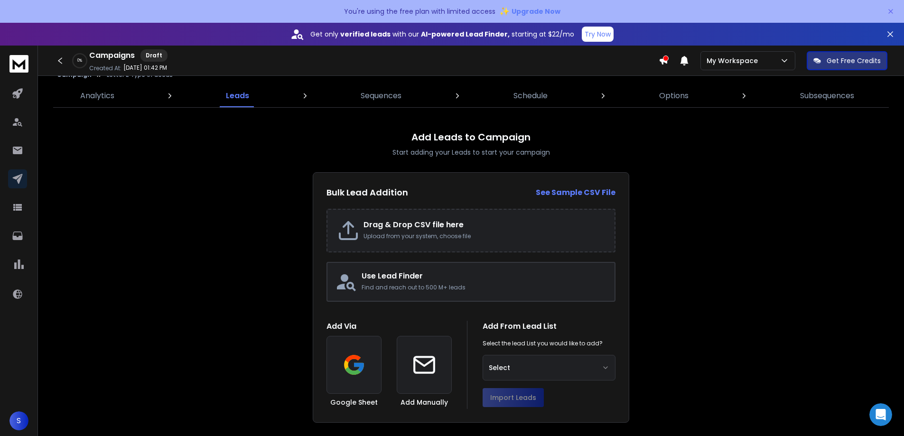
click at [525, 361] on button "Select" at bounding box center [548, 368] width 133 height 26
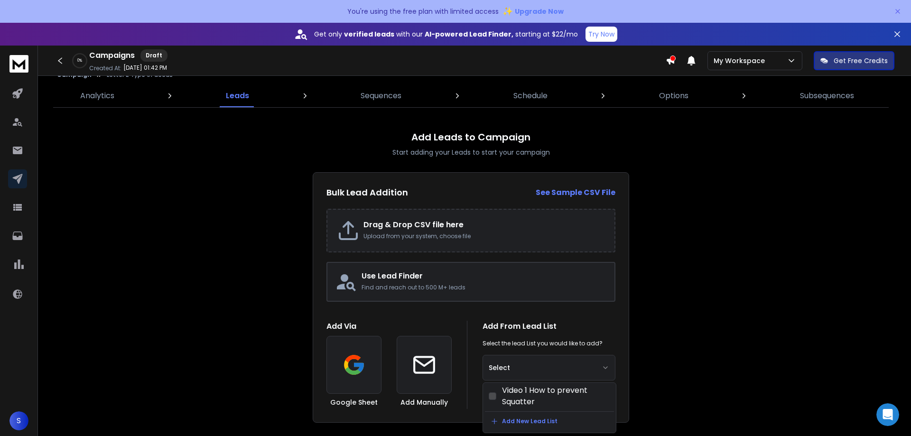
click at [571, 325] on h1 "Add From Lead List" at bounding box center [548, 326] width 133 height 11
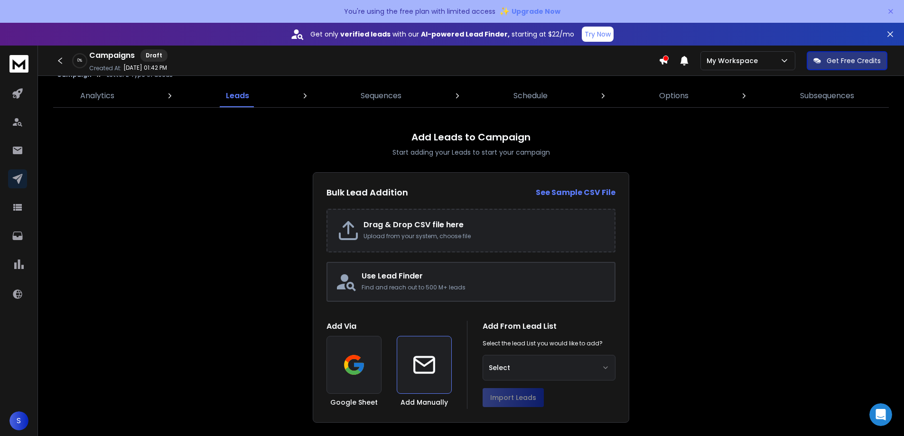
click at [420, 367] on icon at bounding box center [424, 364] width 24 height 28
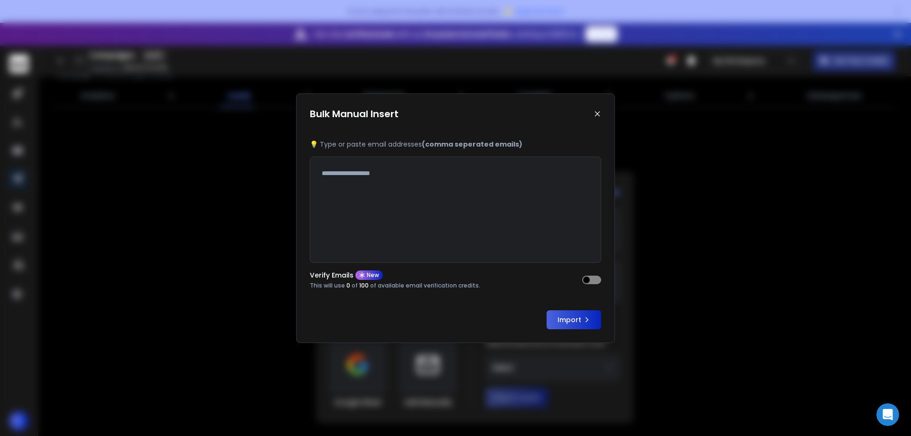
click at [417, 193] on textarea at bounding box center [455, 210] width 291 height 106
type textarea "**********"
click at [564, 317] on button "Import" at bounding box center [573, 319] width 55 height 19
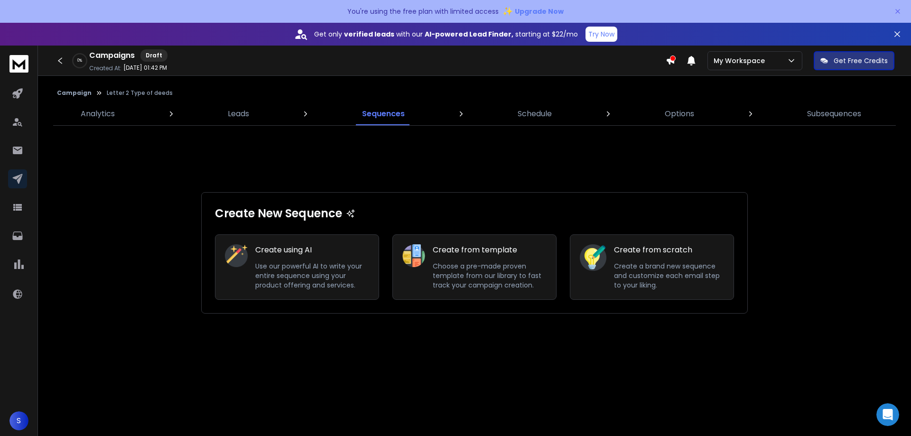
click at [509, 258] on div "Create from template Choose a pre-made proven template from our library to fast…" at bounding box center [490, 267] width 114 height 46
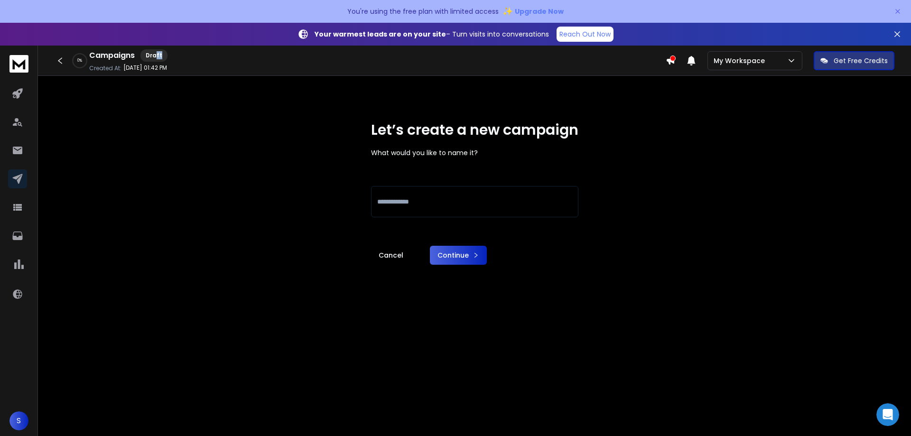
drag, startPoint x: 155, startPoint y: 56, endPoint x: 159, endPoint y: 54, distance: 4.9
click at [159, 54] on div "Draft" at bounding box center [153, 55] width 27 height 12
click at [15, 181] on icon at bounding box center [17, 178] width 11 height 11
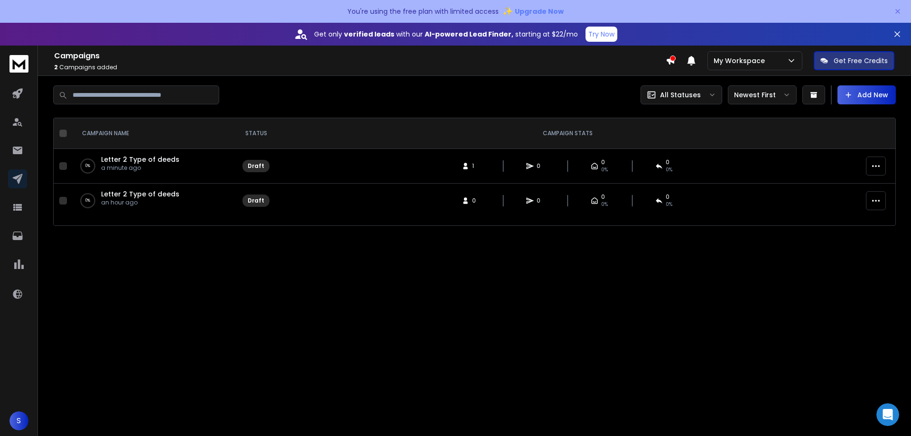
click at [155, 159] on span "Letter 2 Type of deeds" at bounding box center [140, 159] width 78 height 9
click at [260, 165] on div "Draft" at bounding box center [256, 166] width 17 height 8
click at [873, 161] on button "button" at bounding box center [876, 166] width 20 height 19
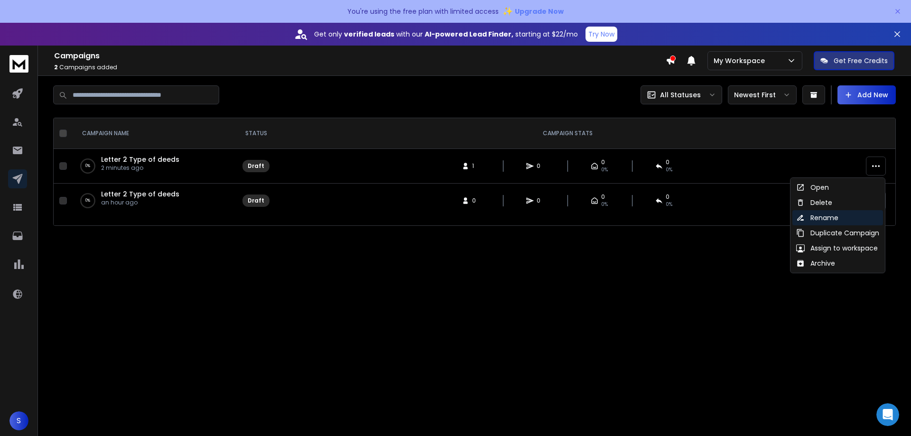
click at [845, 220] on div "Rename" at bounding box center [837, 217] width 91 height 15
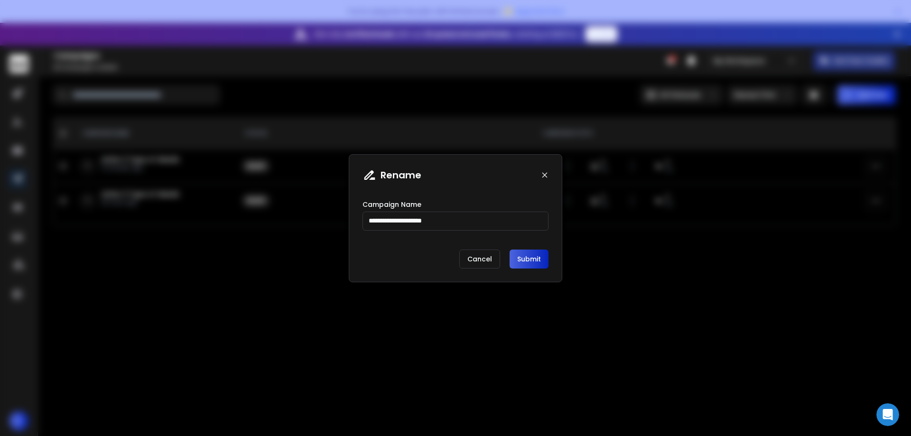
click at [545, 176] on icon at bounding box center [545, 175] width 8 height 8
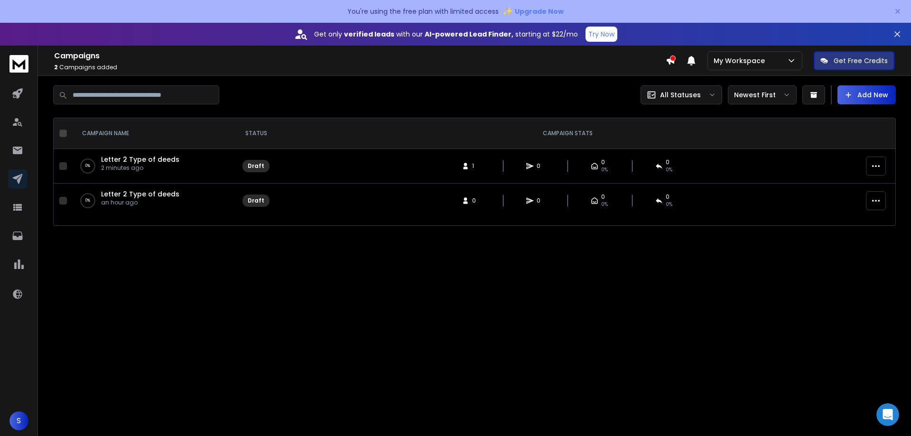
click at [843, 122] on th "CAMPAIGN STATS" at bounding box center [567, 133] width 585 height 31
click at [893, 413] on icon "Open Intercom Messenger" at bounding box center [888, 415] width 16 height 16
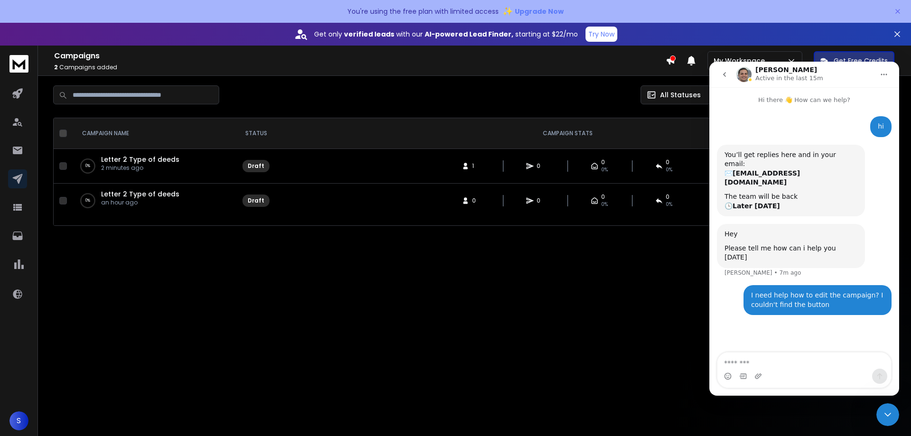
click at [878, 69] on button "Home" at bounding box center [884, 74] width 18 height 18
click at [666, 267] on div "You're using the free plan with limited access ✨ Upgrade Now Get only verified …" at bounding box center [455, 218] width 911 height 436
click at [891, 413] on icon "Close Intercom Messenger" at bounding box center [887, 414] width 11 height 11
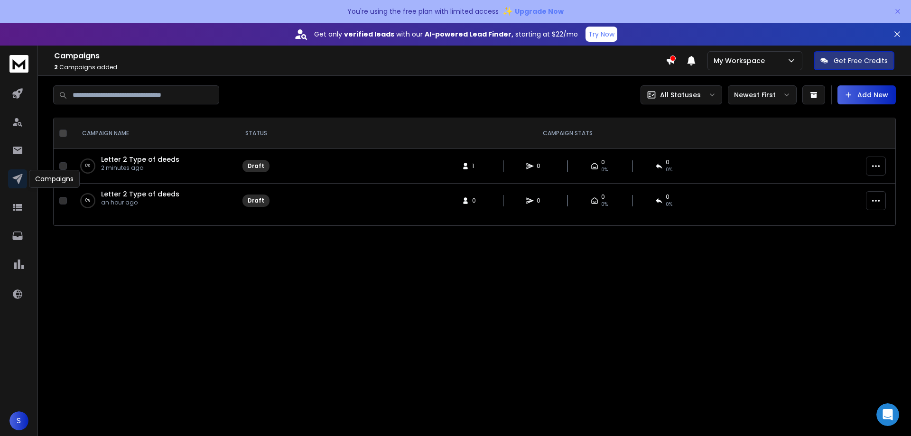
click at [18, 173] on icon at bounding box center [17, 178] width 11 height 11
click at [18, 177] on icon at bounding box center [17, 179] width 10 height 10
click at [19, 178] on icon at bounding box center [17, 179] width 10 height 10
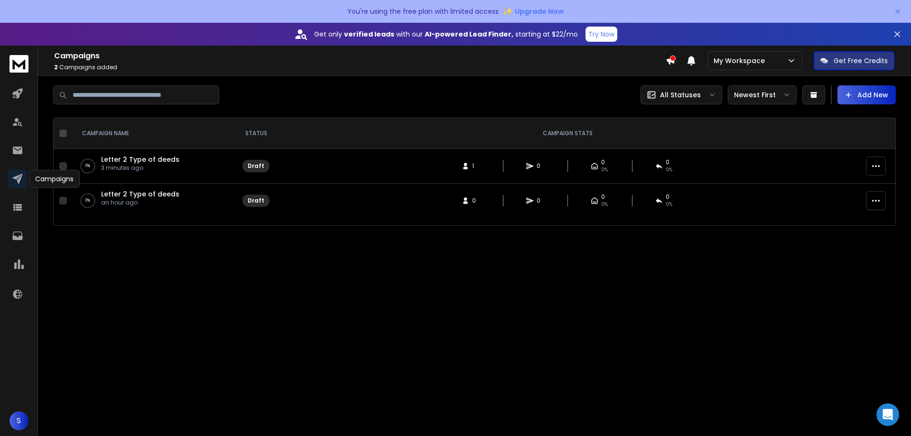
click at [22, 177] on icon at bounding box center [17, 178] width 11 height 11
click at [874, 90] on button "Add New" at bounding box center [866, 94] width 58 height 19
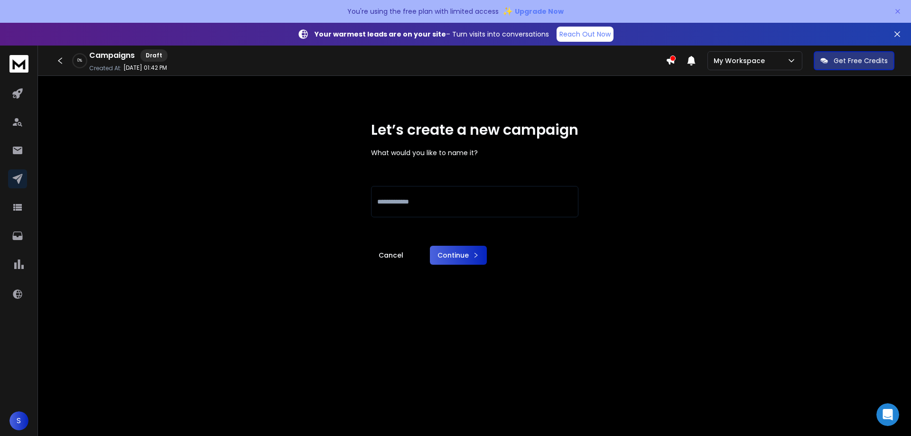
click at [409, 202] on input at bounding box center [474, 201] width 207 height 31
type input "**********"
click at [453, 252] on button "Continue" at bounding box center [458, 255] width 57 height 19
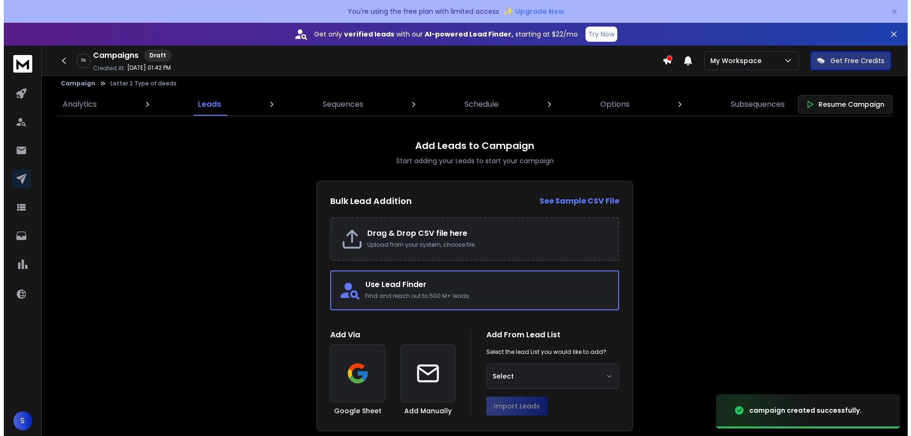
scroll to position [18, 0]
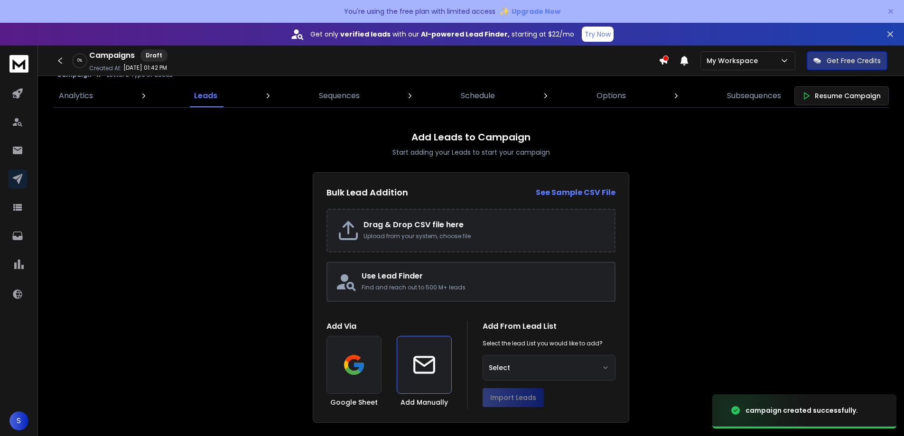
click at [427, 357] on icon at bounding box center [424, 365] width 20 height 16
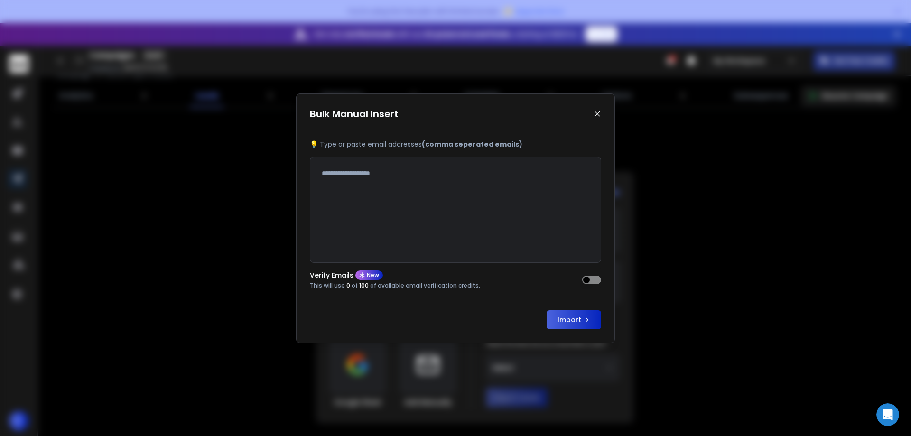
click at [411, 185] on textarea at bounding box center [455, 210] width 291 height 106
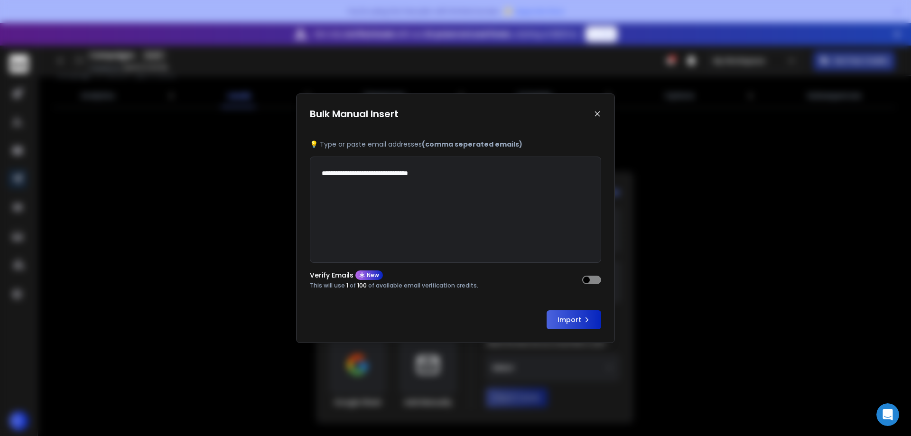
type textarea "**********"
click at [570, 316] on button "Import" at bounding box center [573, 319] width 55 height 19
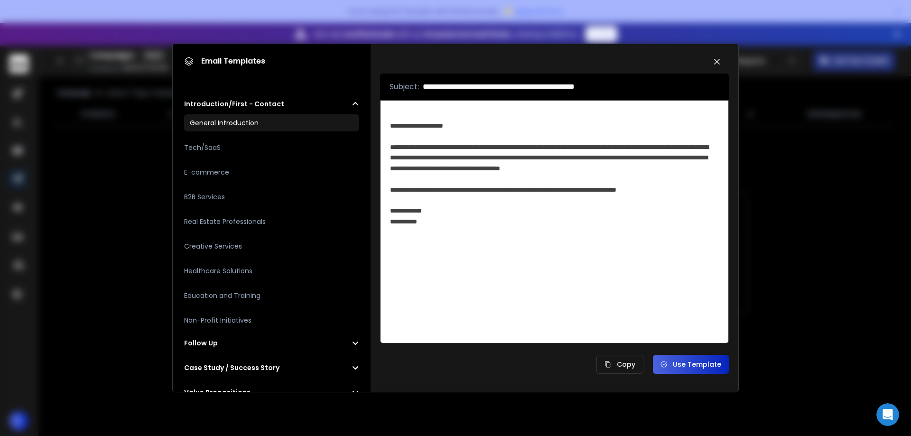
click at [463, 176] on p "**********" at bounding box center [554, 168] width 329 height 117
click at [467, 180] on p "**********" at bounding box center [554, 168] width 329 height 117
click at [258, 128] on h3 "Real Estate Professionals" at bounding box center [224, 122] width 69 height 9
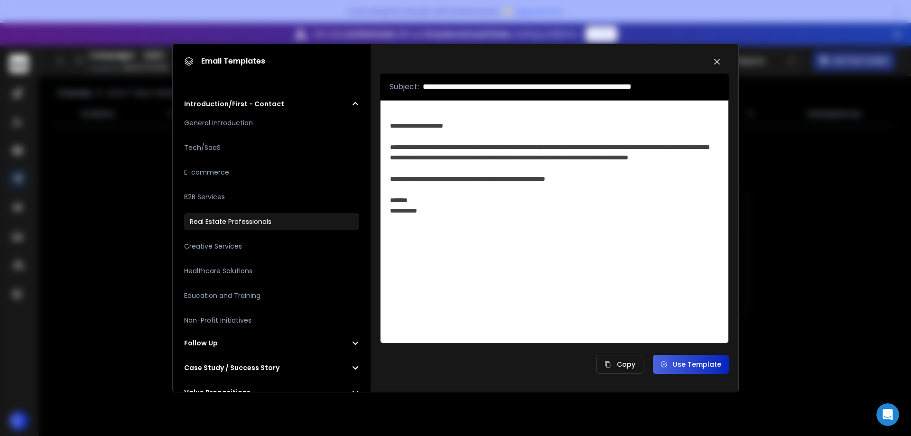
click at [425, 187] on p "**********" at bounding box center [554, 168] width 329 height 117
click at [274, 231] on div "General Introduction Tech/SaaS E-commerce B2B Services Real Estate Professional…" at bounding box center [271, 221] width 175 height 214
click at [264, 256] on div "General Introduction Tech/SaaS E-commerce B2B Services Real Estate Professional…" at bounding box center [271, 221] width 175 height 214
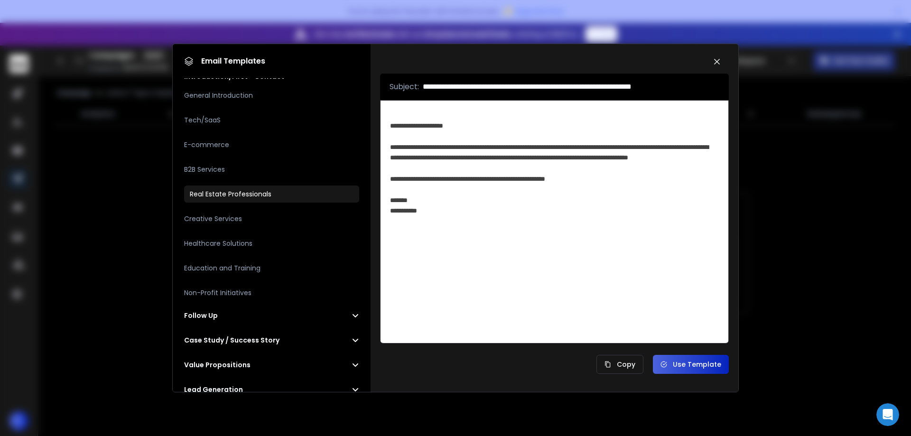
scroll to position [51, 0]
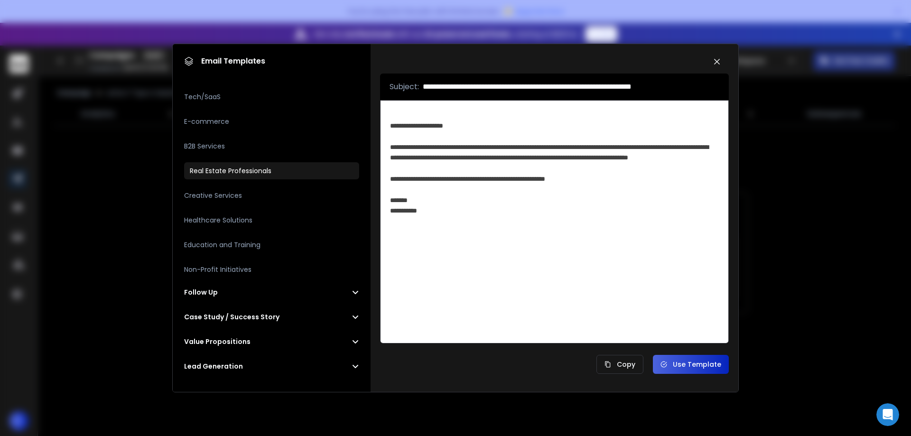
click at [276, 387] on div "Introduction/First - Contact General Introduction Tech/SaaS E-commerce B2B Serv…" at bounding box center [272, 237] width 198 height 319
drag, startPoint x: 277, startPoint y: 376, endPoint x: 282, endPoint y: 362, distance: 13.9
click at [281, 363] on div "Lead Generation" at bounding box center [271, 368] width 175 height 15
click at [286, 365] on button "Lead Generation" at bounding box center [271, 365] width 175 height 9
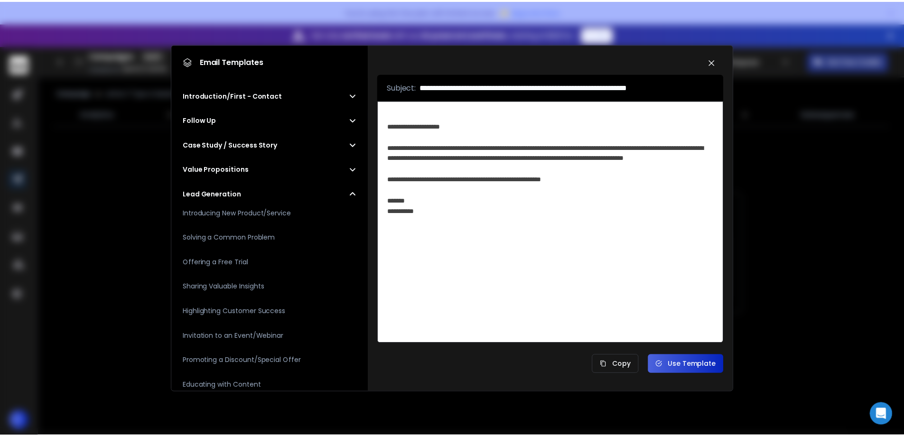
scroll to position [0, 0]
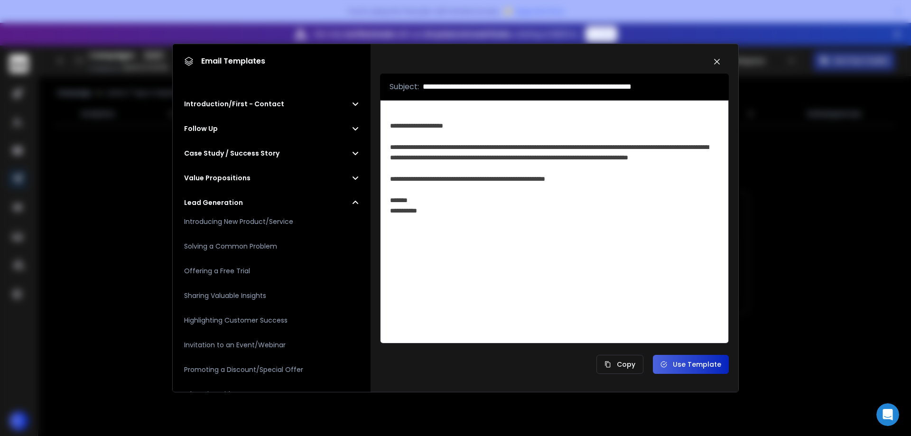
click at [336, 177] on button "Value Propositions" at bounding box center [271, 177] width 175 height 9
type input "**********"
click at [719, 62] on icon at bounding box center [716, 61] width 9 height 9
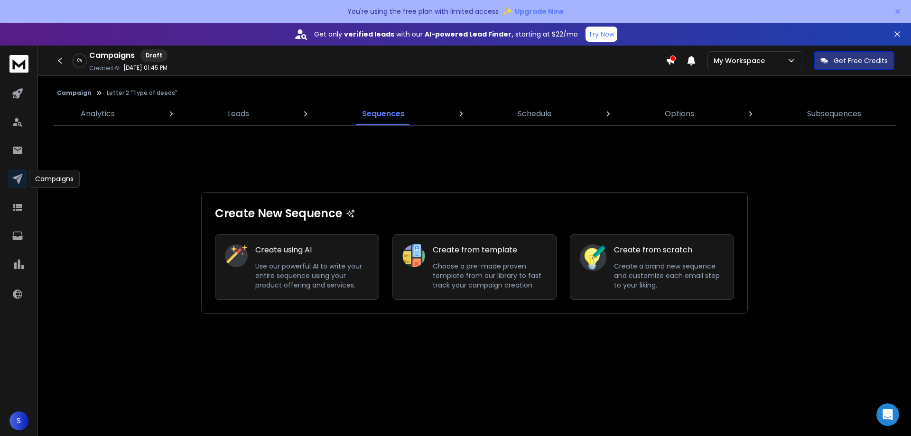
click at [21, 172] on link at bounding box center [17, 178] width 19 height 19
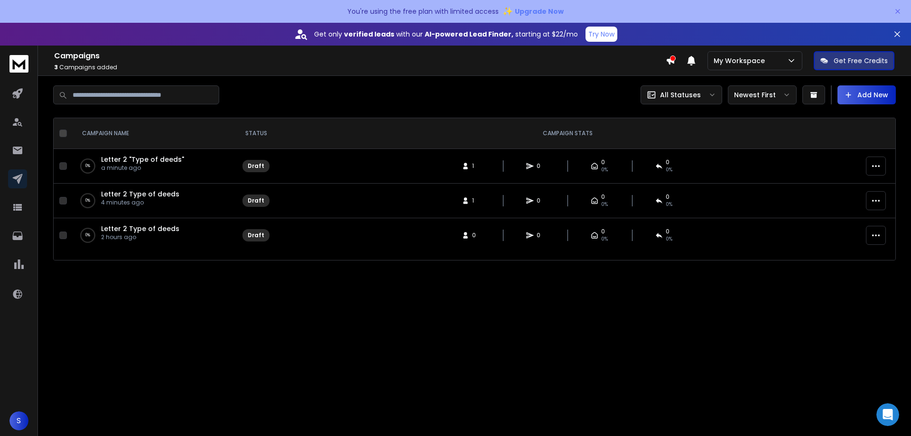
click at [873, 160] on button "button" at bounding box center [876, 166] width 20 height 19
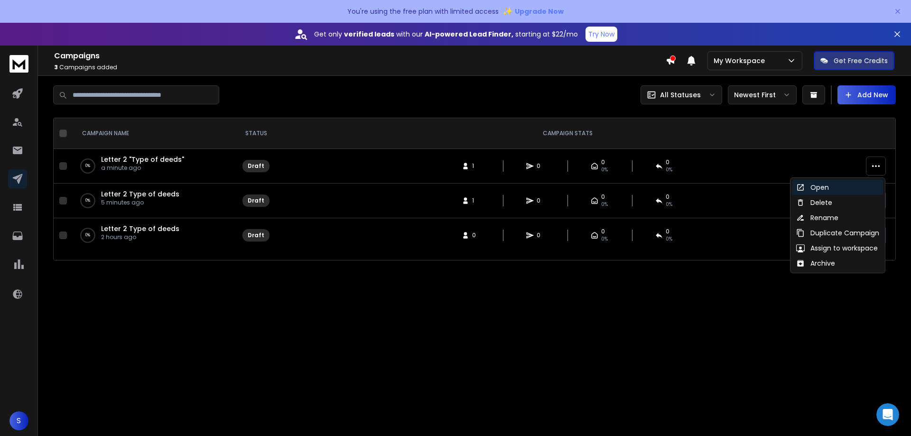
click at [863, 178] on div "Open Delete Rename Duplicate Campaign Assign to workspace Archive" at bounding box center [837, 225] width 94 height 95
click at [861, 181] on div "Open" at bounding box center [837, 187] width 91 height 15
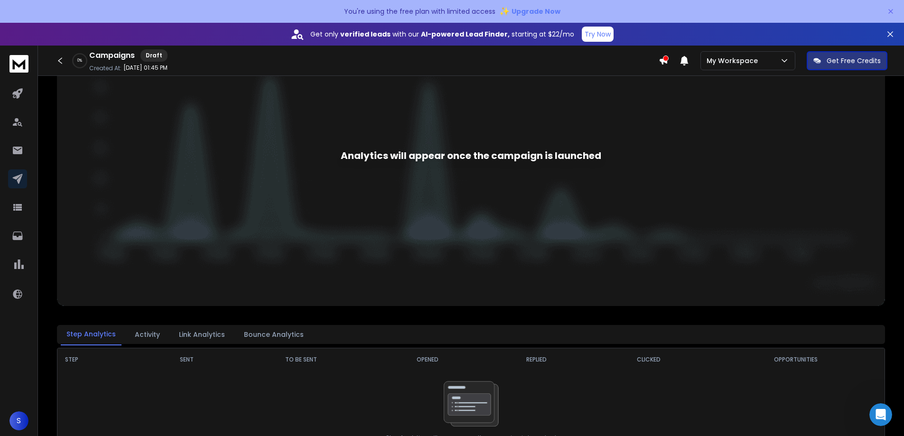
scroll to position [123, 0]
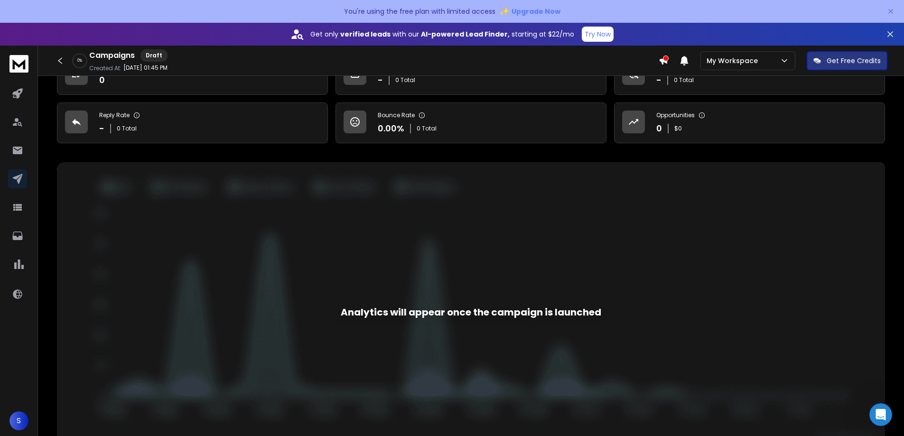
click at [429, 311] on div "Analytics will appear once the campaign is launched" at bounding box center [471, 311] width 260 height 13
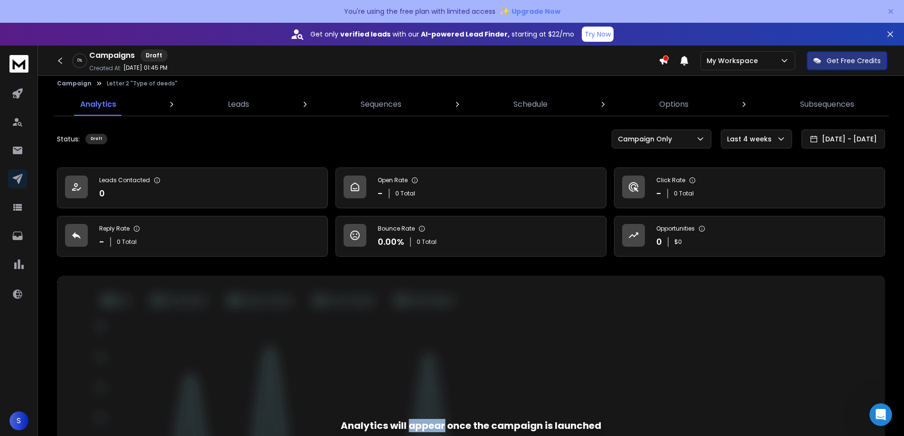
scroll to position [0, 0]
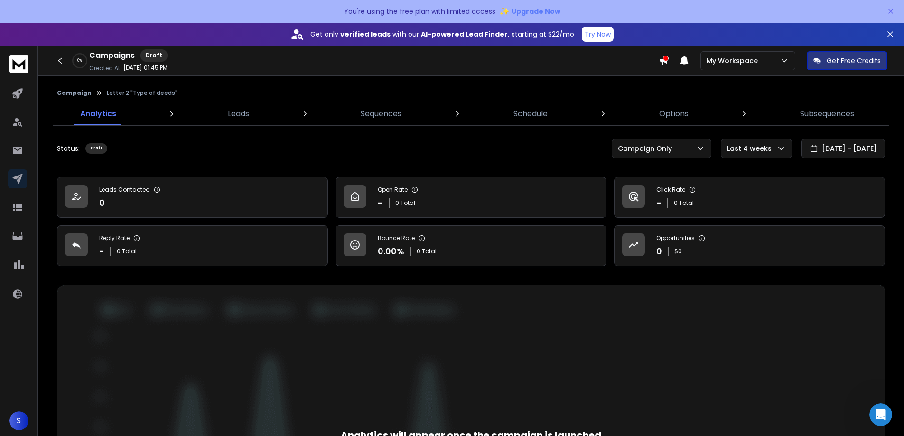
click at [96, 143] on div "Draft" at bounding box center [96, 148] width 22 height 10
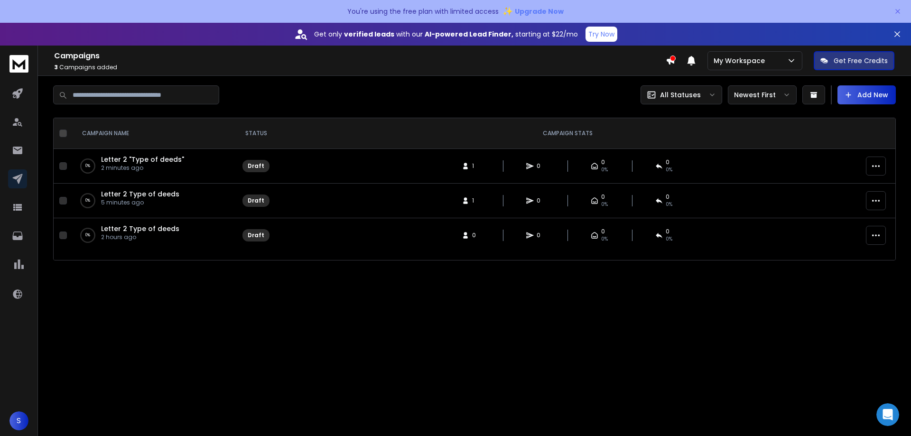
click at [875, 157] on button "button" at bounding box center [876, 166] width 20 height 19
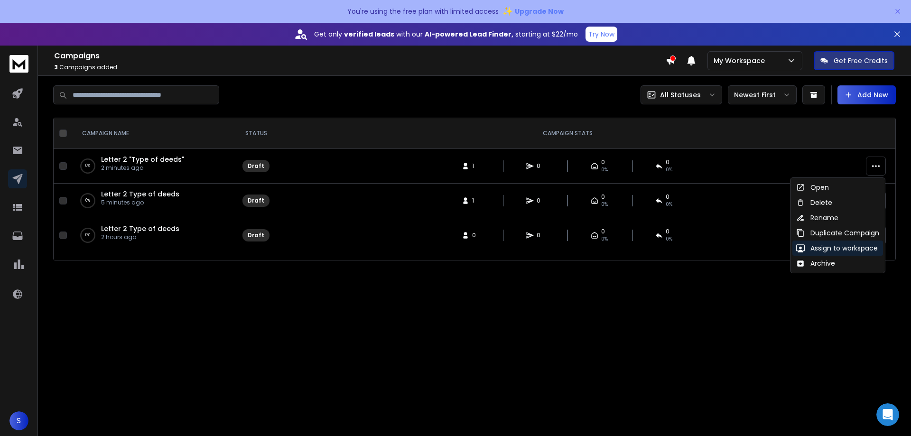
click at [124, 163] on span "Letter 2 "Type of deeds"" at bounding box center [142, 159] width 83 height 9
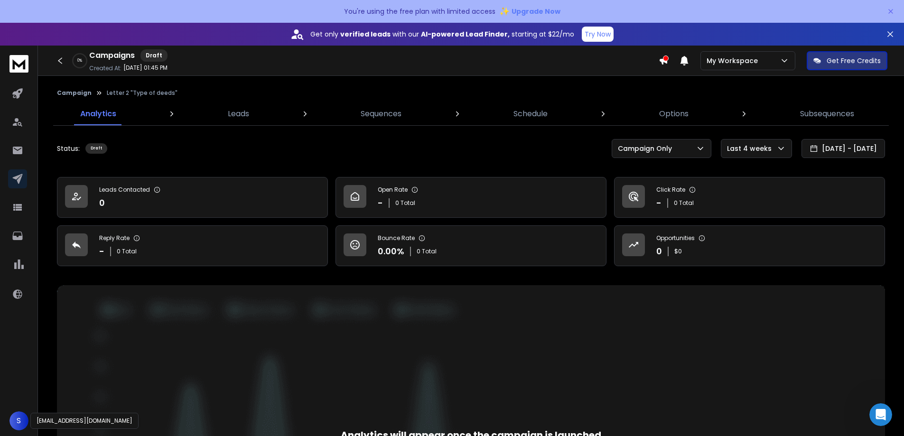
click at [27, 416] on span "S" at bounding box center [18, 420] width 19 height 19
click at [62, 413] on div "Logout" at bounding box center [87, 420] width 90 height 15
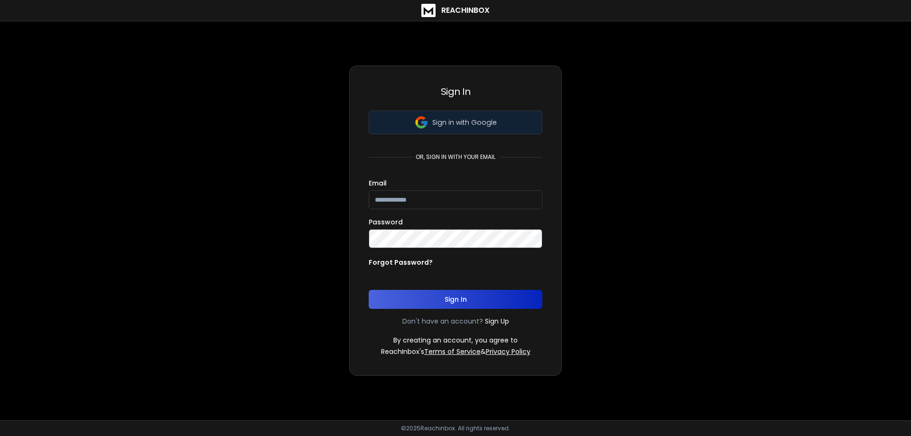
click at [460, 116] on button "Sign in with Google" at bounding box center [456, 123] width 174 height 24
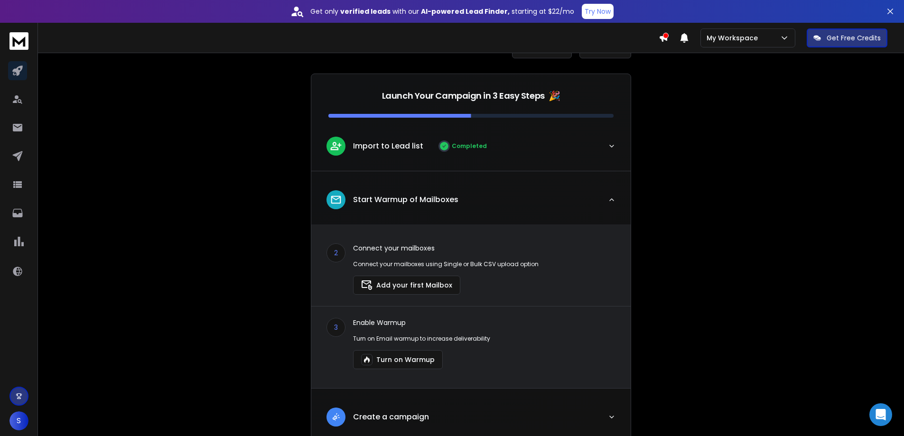
scroll to position [88, 0]
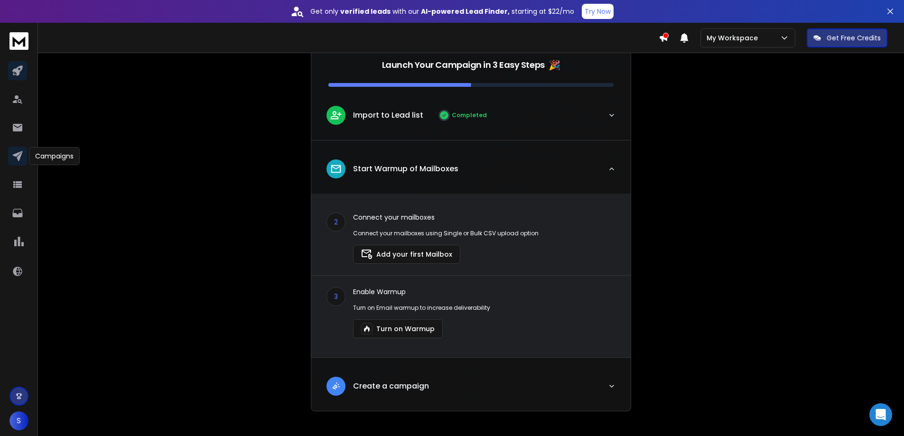
click at [9, 152] on link at bounding box center [17, 156] width 19 height 19
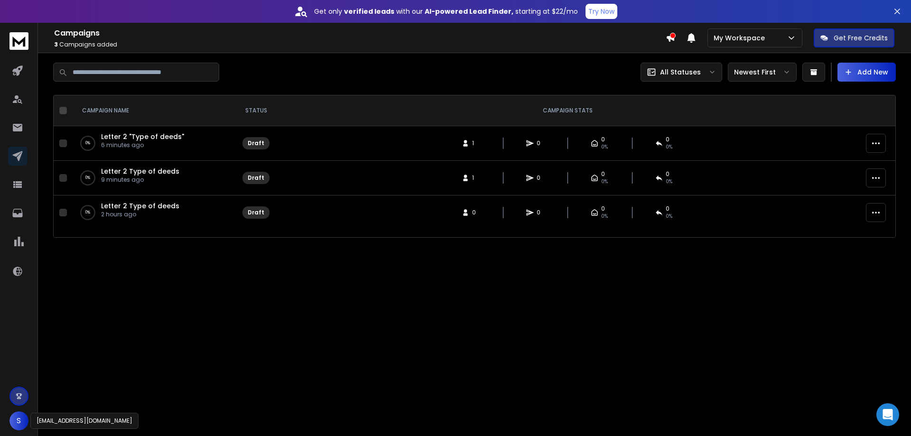
click at [14, 417] on span "S" at bounding box center [18, 420] width 19 height 19
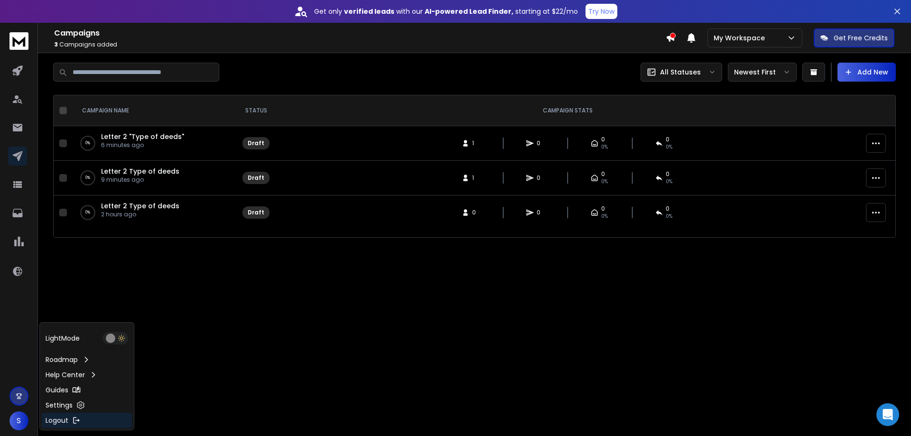
click at [55, 421] on p "Logout" at bounding box center [57, 419] width 23 height 9
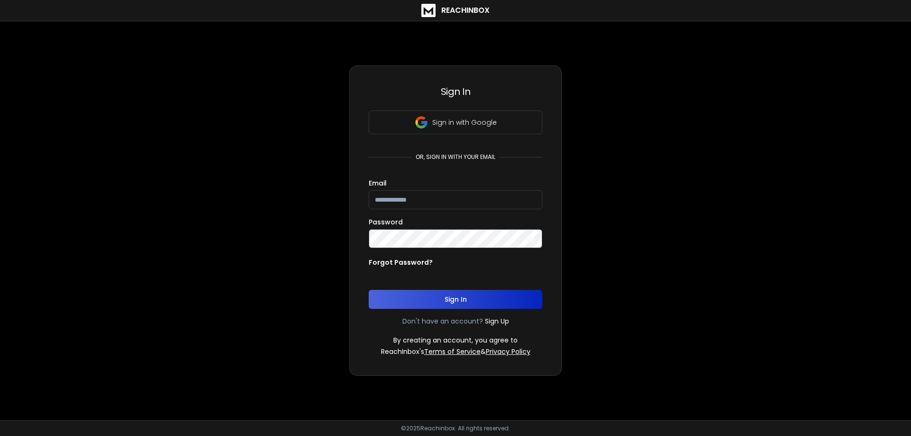
drag, startPoint x: 462, startPoint y: 129, endPoint x: 462, endPoint y: 137, distance: 8.1
click at [462, 129] on button "Sign in with Google" at bounding box center [456, 123] width 174 height 24
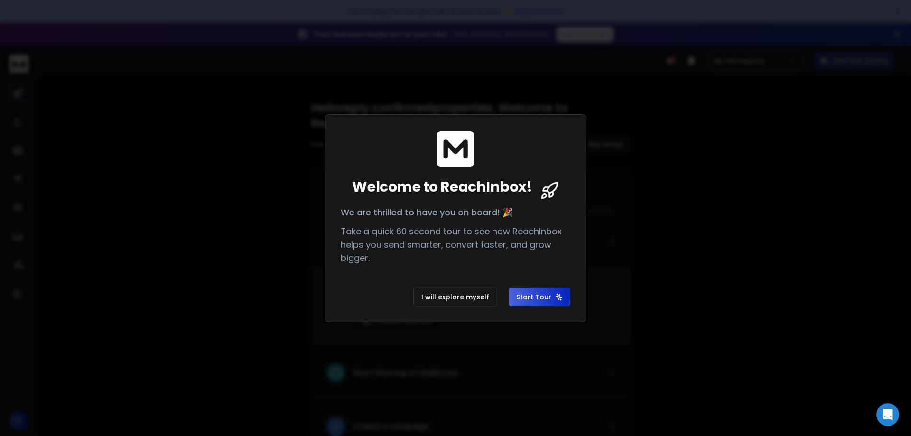
click at [524, 299] on span "Start Tour" at bounding box center [539, 296] width 46 height 9
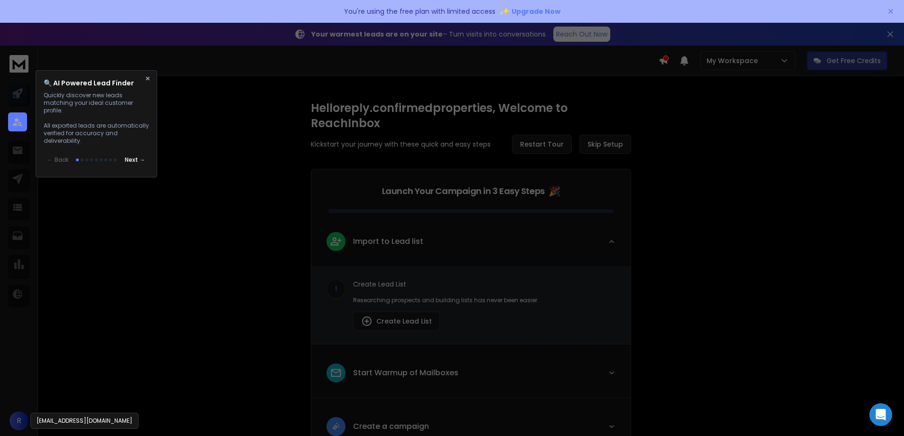
click at [14, 418] on span "R" at bounding box center [18, 420] width 19 height 19
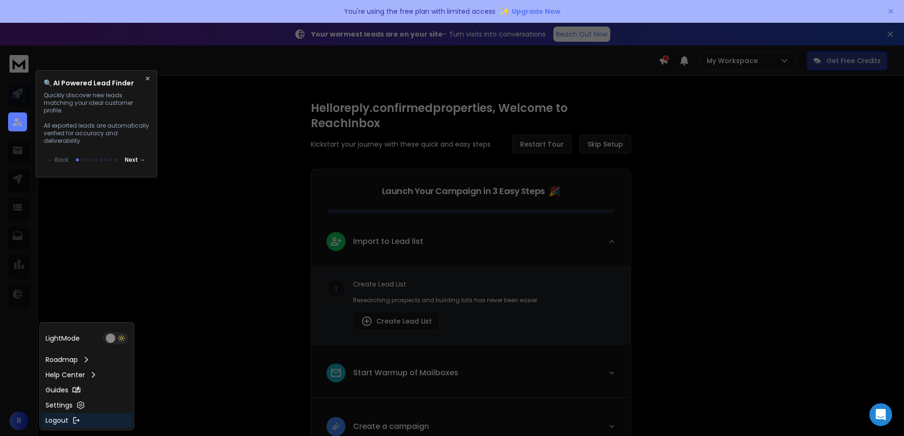
click at [75, 415] on div "Logout" at bounding box center [87, 420] width 90 height 15
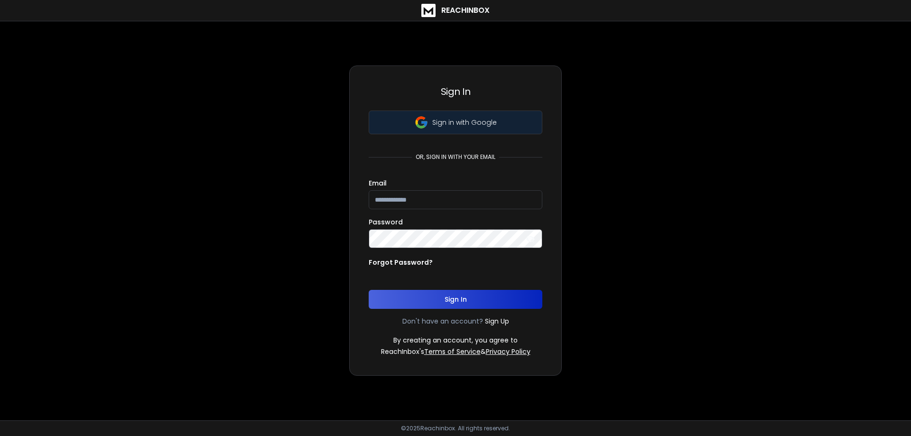
drag, startPoint x: 498, startPoint y: 109, endPoint x: 498, endPoint y: 117, distance: 8.1
click at [498, 112] on button "Sign in with Google" at bounding box center [456, 123] width 174 height 24
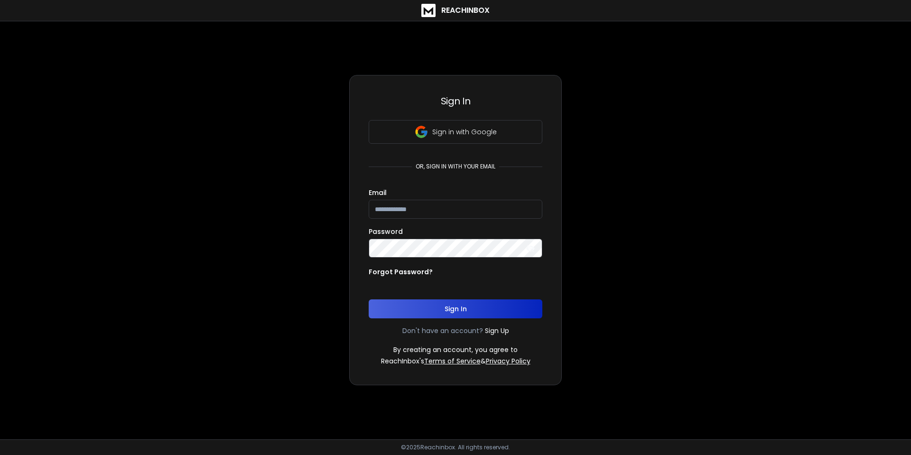
click at [432, 208] on input "email" at bounding box center [456, 209] width 174 height 19
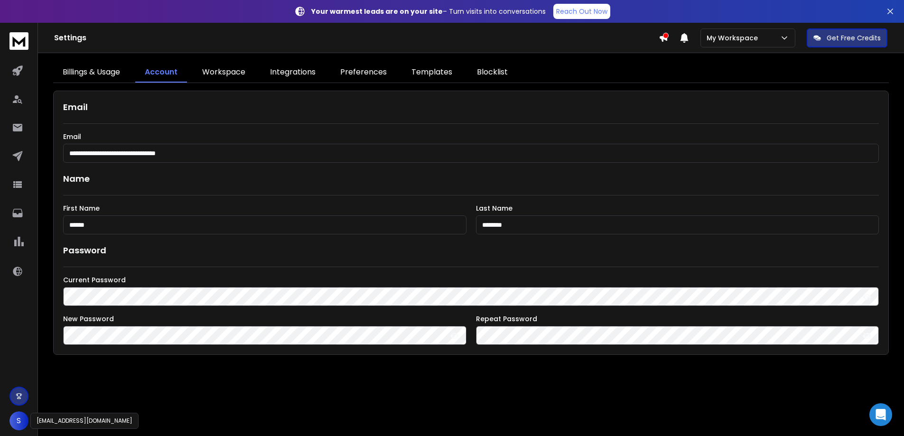
click at [18, 416] on span "S" at bounding box center [18, 420] width 19 height 19
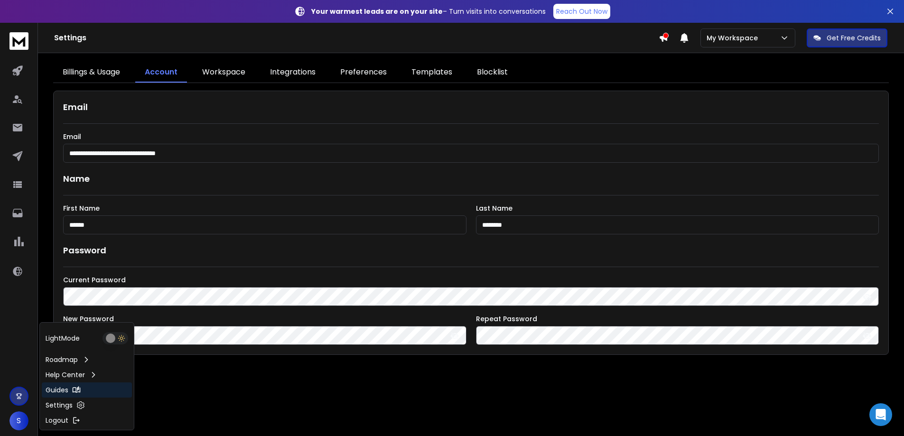
click at [199, 384] on div "**********" at bounding box center [470, 275] width 835 height 368
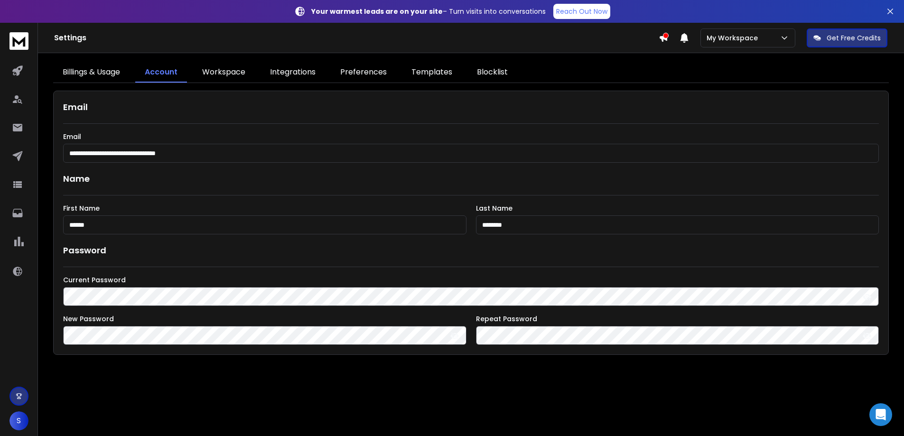
click at [113, 74] on link "Billings & Usage" at bounding box center [91, 73] width 76 height 20
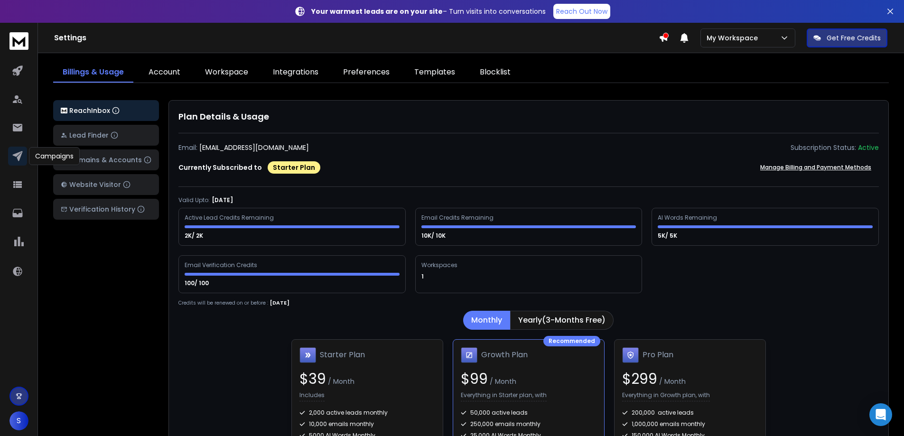
click at [17, 148] on link at bounding box center [17, 156] width 19 height 19
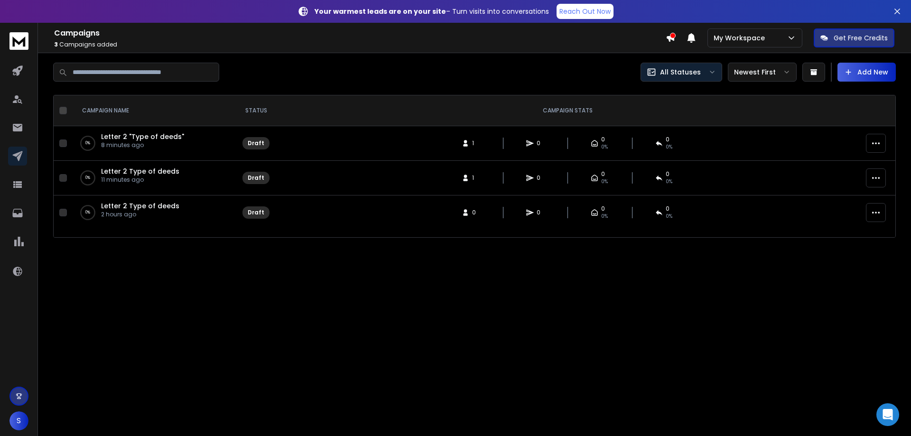
click at [694, 71] on p "All Statuses" at bounding box center [680, 71] width 41 height 9
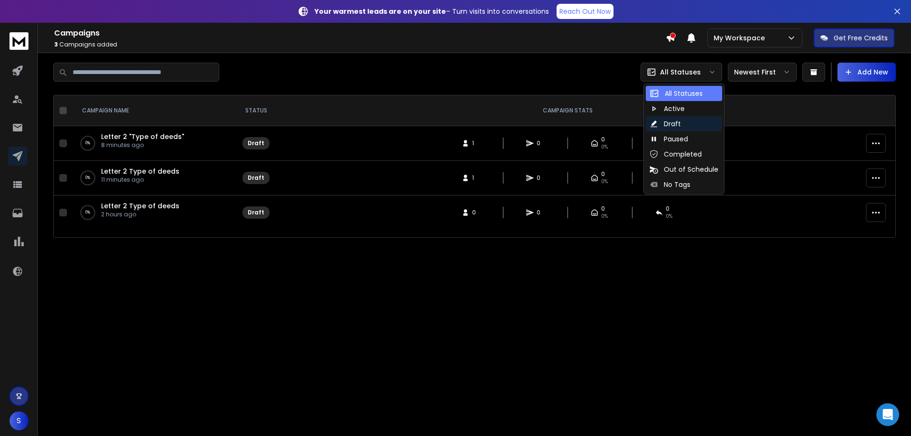
click at [688, 120] on div "Draft" at bounding box center [683, 123] width 76 height 15
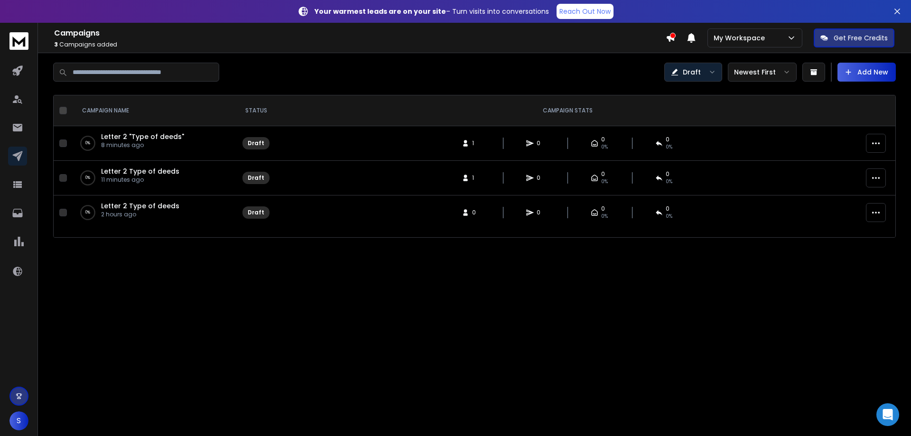
click at [702, 67] on button "Draft" at bounding box center [693, 72] width 58 height 19
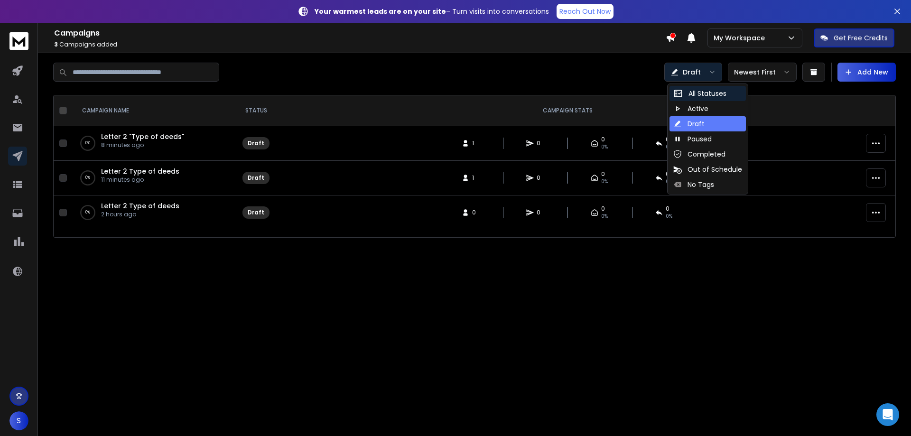
click at [702, 71] on div "Draft" at bounding box center [693, 71] width 46 height 9
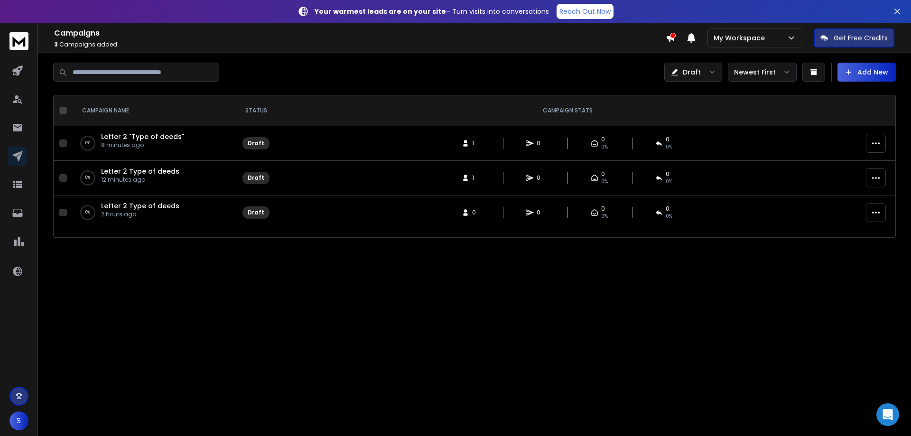
click at [770, 72] on button "Newest First" at bounding box center [762, 72] width 69 height 19
click at [714, 152] on td "1 0 0 0% 0 0%" at bounding box center [567, 143] width 585 height 35
